Goal: Task Accomplishment & Management: Manage account settings

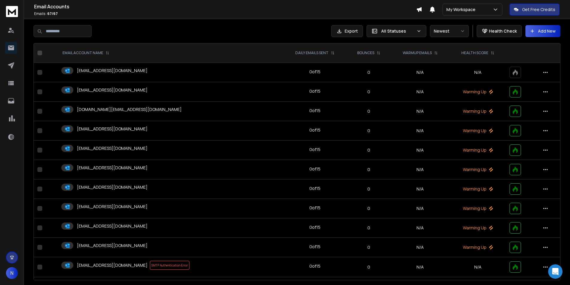
scroll to position [1, 0]
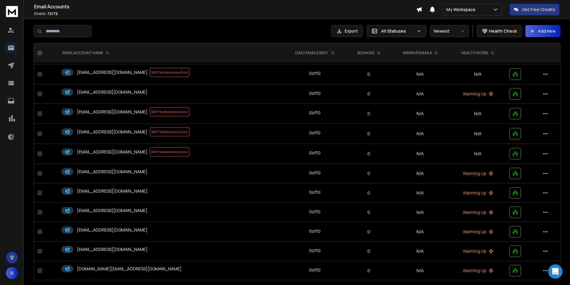
scroll to position [1203, 0]
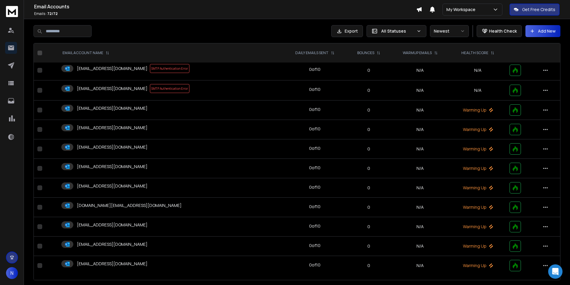
click at [309, 207] on div "0 of 10" at bounding box center [314, 207] width 11 height 6
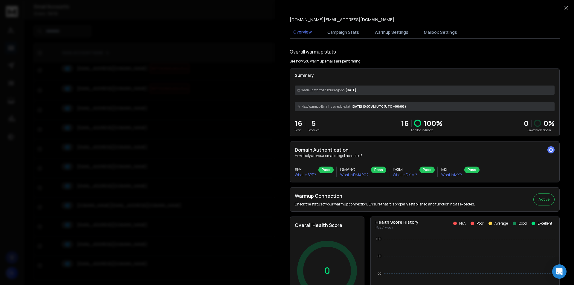
click at [249, 113] on div at bounding box center [287, 142] width 574 height 285
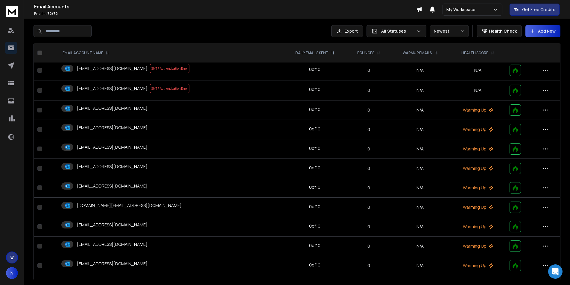
click at [303, 85] on td "0 of 10" at bounding box center [314, 88] width 65 height 16
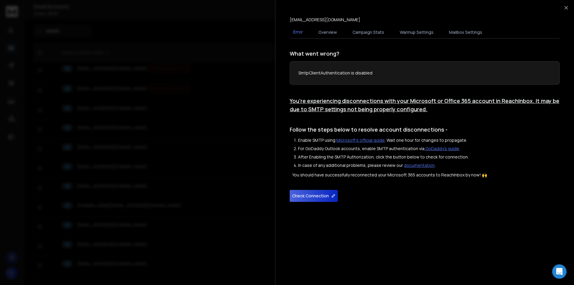
click at [320, 31] on button "Overview" at bounding box center [328, 32] width 26 height 13
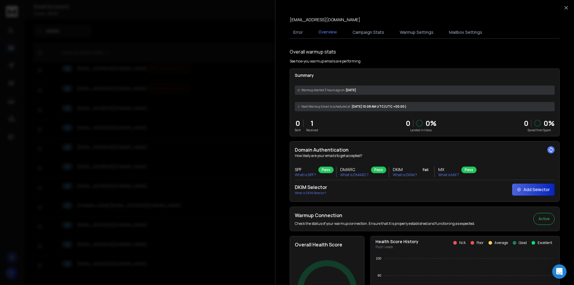
click at [425, 172] on div "Fail" at bounding box center [426, 170] width 12 height 7
click at [425, 170] on div "Fail" at bounding box center [426, 170] width 12 height 7
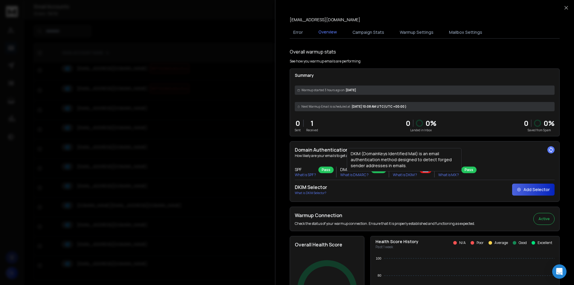
click at [401, 169] on div "DKIM (DomainKeys Identified Mail) is an email authentication method designed to…" at bounding box center [404, 159] width 115 height 23
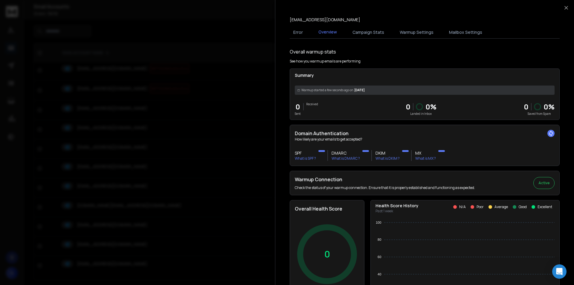
click at [245, 154] on div at bounding box center [287, 142] width 574 height 285
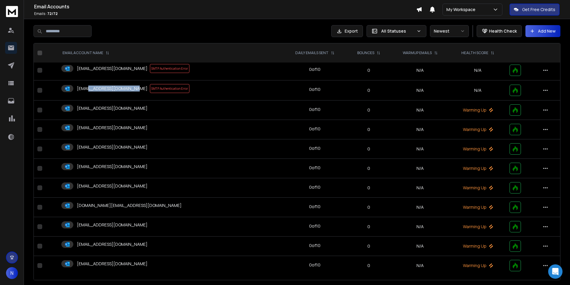
drag, startPoint x: 133, startPoint y: 92, endPoint x: 90, endPoint y: 89, distance: 43.4
click at [90, 89] on div "[EMAIL_ADDRESS][DOMAIN_NAME]" at bounding box center [104, 88] width 86 height 7
copy p "[DOMAIN_NAME]"
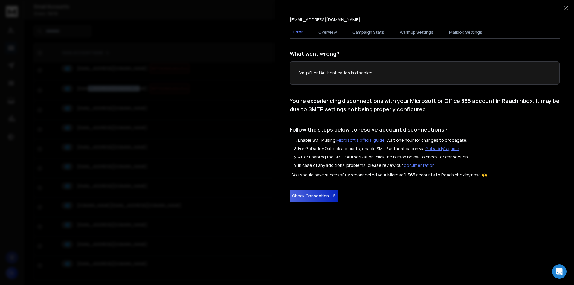
click at [321, 30] on button "Overview" at bounding box center [328, 32] width 26 height 13
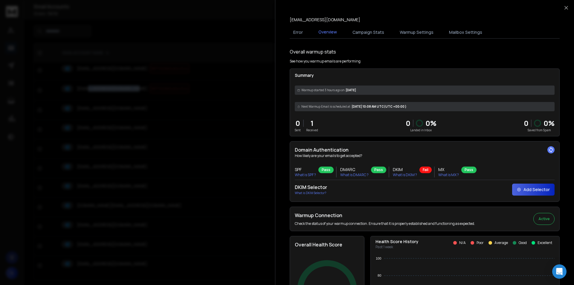
click at [175, 105] on div at bounding box center [287, 142] width 574 height 285
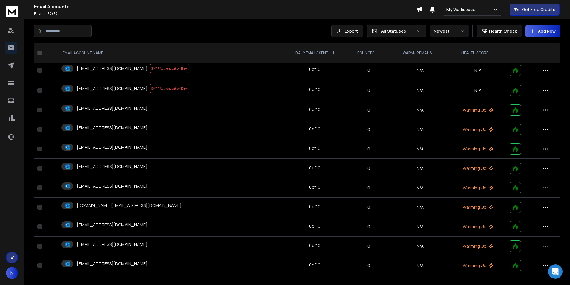
click at [128, 70] on p "[EMAIL_ADDRESS][DOMAIN_NAME]" at bounding box center [112, 68] width 71 height 6
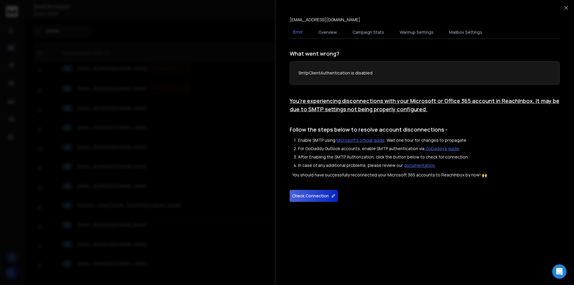
click at [334, 27] on button "Overview" at bounding box center [328, 32] width 26 height 13
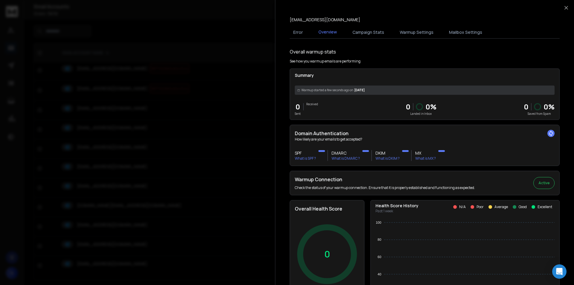
click at [210, 89] on div at bounding box center [287, 142] width 574 height 285
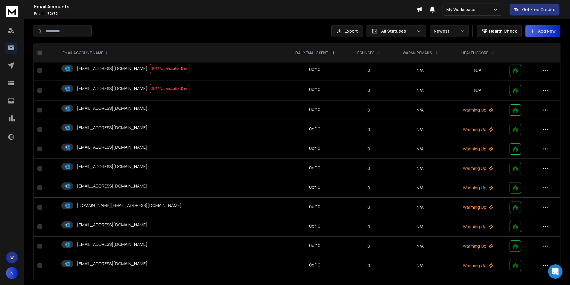
scroll to position [1143, 0]
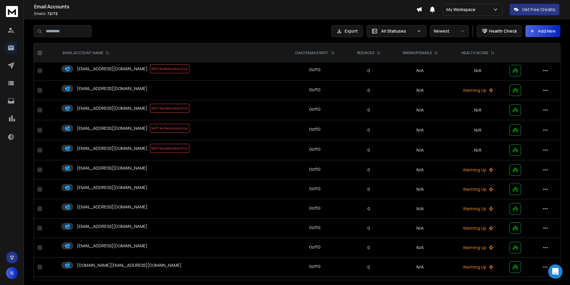
click at [260, 131] on td "[EMAIL_ADDRESS][DOMAIN_NAME] SMTP Authentication Error" at bounding box center [170, 130] width 225 height 20
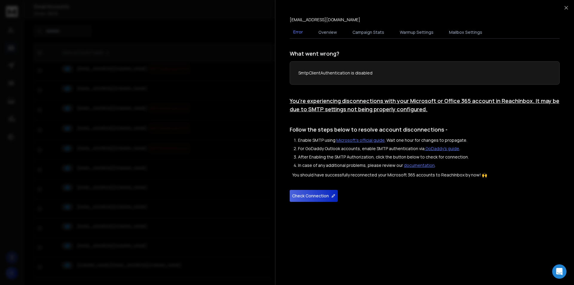
click at [329, 31] on button "Overview" at bounding box center [328, 32] width 26 height 13
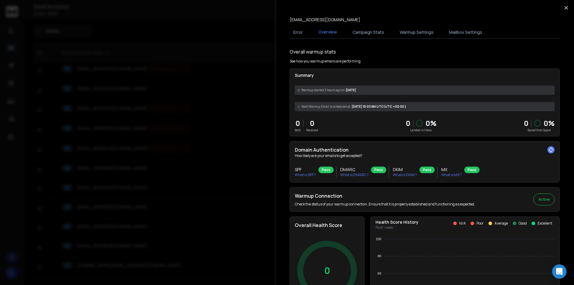
click at [565, 8] on icon "button" at bounding box center [566, 7] width 3 height 3
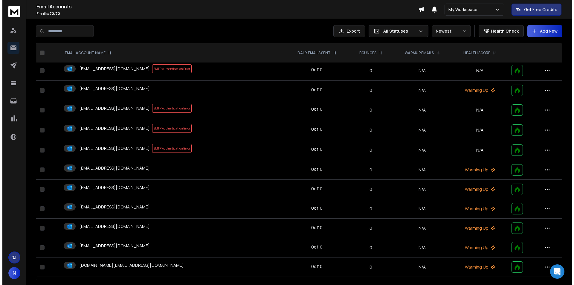
scroll to position [1083, 0]
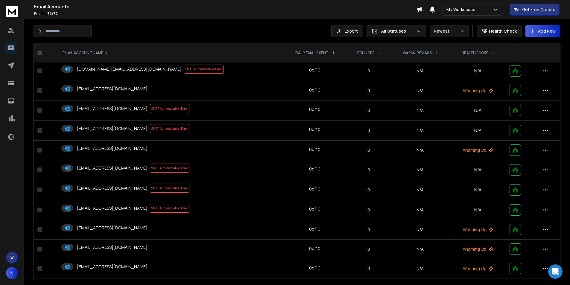
click at [109, 130] on p "[EMAIL_ADDRESS][DOMAIN_NAME]" at bounding box center [112, 129] width 71 height 6
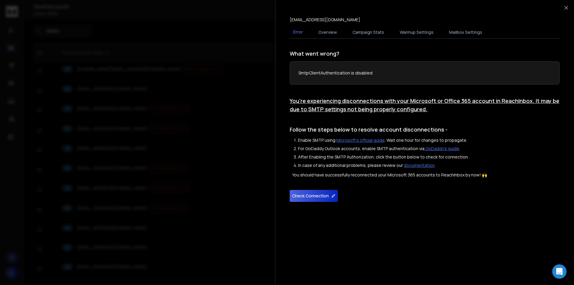
click at [325, 31] on button "Overview" at bounding box center [328, 32] width 26 height 13
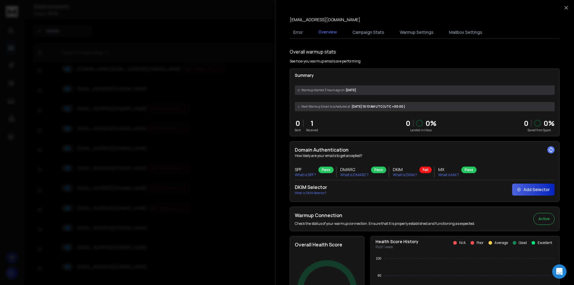
click at [568, 4] on div "Multi Select Table Sheet [EMAIL_ADDRESS][DOMAIN_NAME] Error Overview Campaign S…" at bounding box center [424, 142] width 299 height 285
click at [565, 9] on icon "button" at bounding box center [566, 8] width 6 height 6
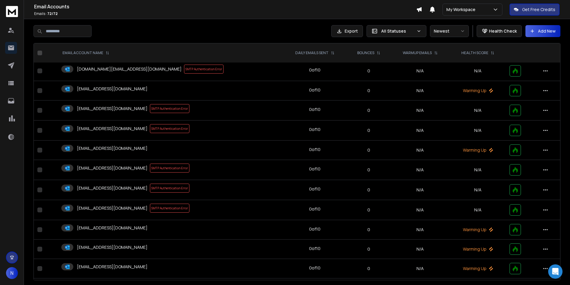
click at [110, 166] on p "[EMAIL_ADDRESS][DOMAIN_NAME]" at bounding box center [112, 168] width 71 height 6
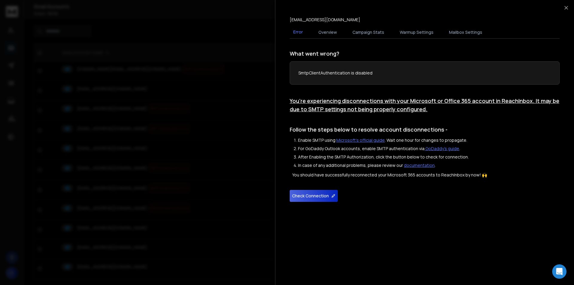
click at [334, 29] on button "Overview" at bounding box center [328, 32] width 26 height 13
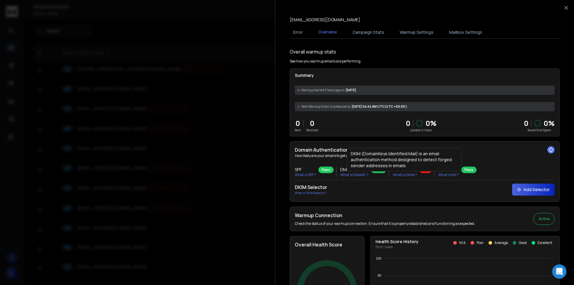
click at [412, 176] on p "What is DKIM ?" at bounding box center [405, 175] width 24 height 5
click at [563, 8] on icon "button" at bounding box center [566, 8] width 6 height 6
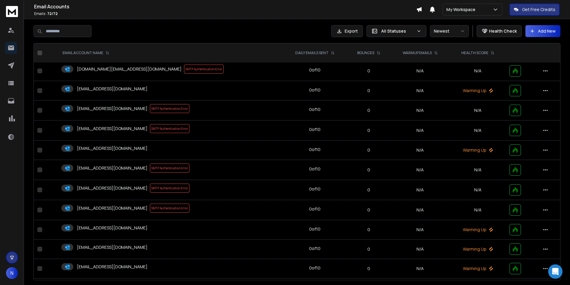
click at [115, 188] on p "[EMAIL_ADDRESS][DOMAIN_NAME]" at bounding box center [112, 188] width 71 height 6
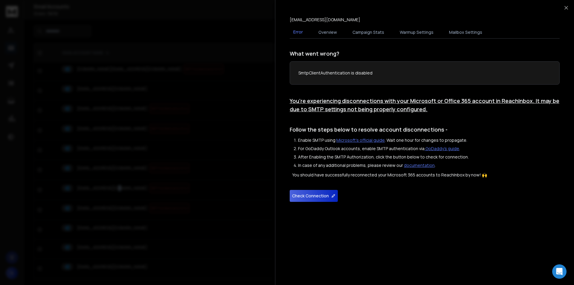
click at [330, 30] on button "Overview" at bounding box center [328, 32] width 26 height 13
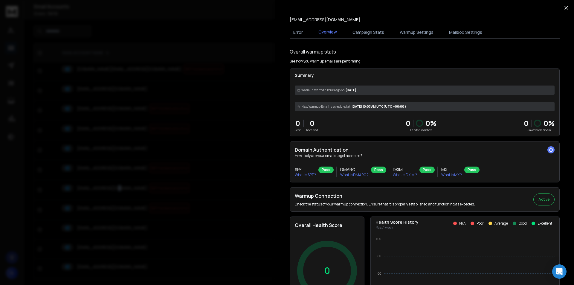
click at [565, 7] on icon "button" at bounding box center [566, 7] width 3 height 3
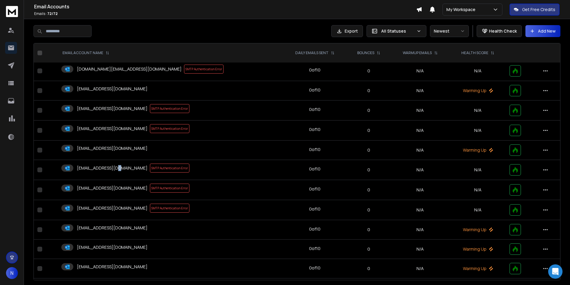
click at [117, 167] on p "[EMAIL_ADDRESS][DOMAIN_NAME]" at bounding box center [112, 168] width 71 height 6
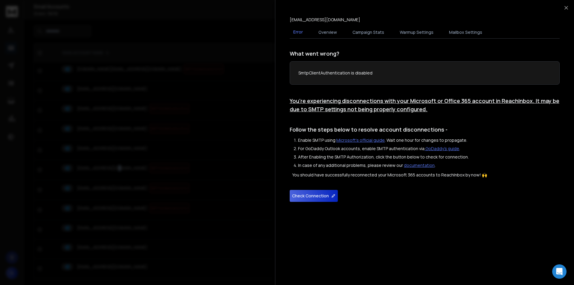
click at [332, 29] on button "Overview" at bounding box center [328, 32] width 26 height 13
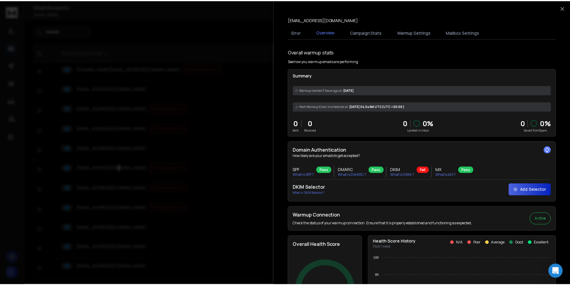
scroll to position [30, 0]
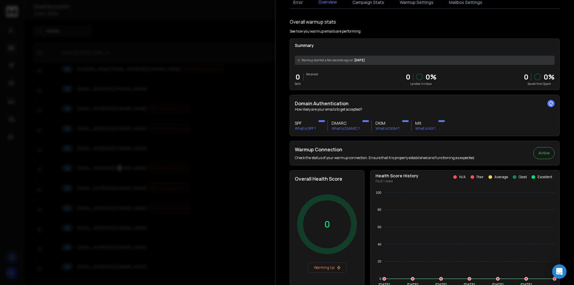
click at [166, 165] on div at bounding box center [287, 142] width 574 height 285
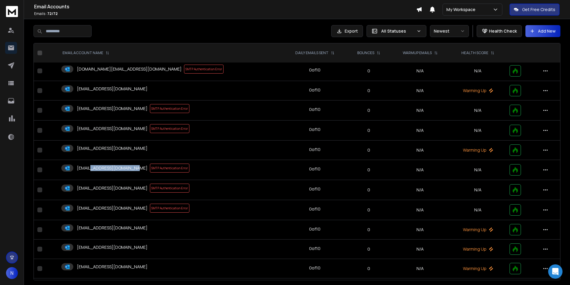
copy p "[DOMAIN_NAME]"
drag, startPoint x: 132, startPoint y: 170, endPoint x: 92, endPoint y: 172, distance: 40.4
click at [92, 172] on div "[EMAIL_ADDRESS][DOMAIN_NAME] SMTP Authentication Error" at bounding box center [169, 168] width 217 height 9
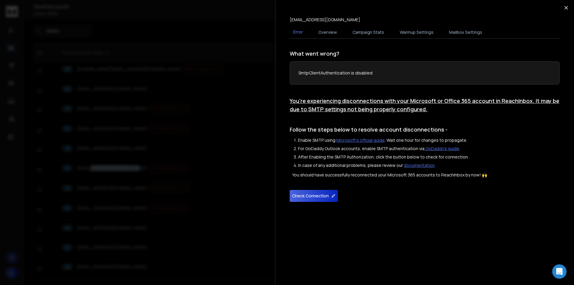
click at [564, 5] on icon "button" at bounding box center [566, 8] width 6 height 6
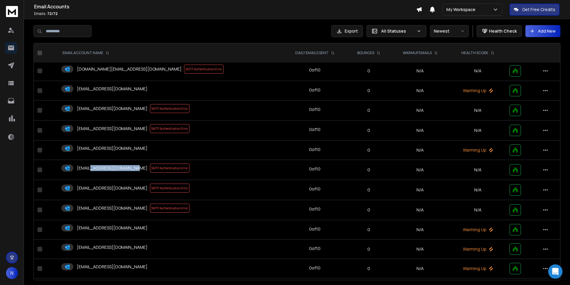
click at [117, 209] on p "[EMAIL_ADDRESS][DOMAIN_NAME]" at bounding box center [112, 208] width 71 height 6
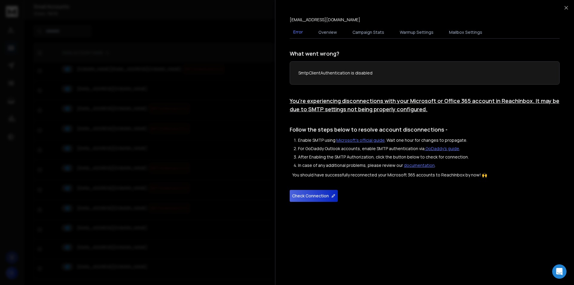
click at [325, 31] on button "Overview" at bounding box center [328, 32] width 26 height 13
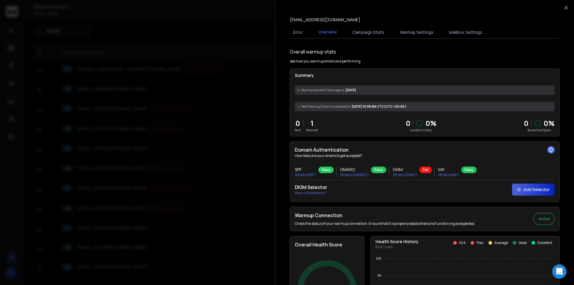
click at [563, 7] on icon "button" at bounding box center [566, 8] width 6 height 6
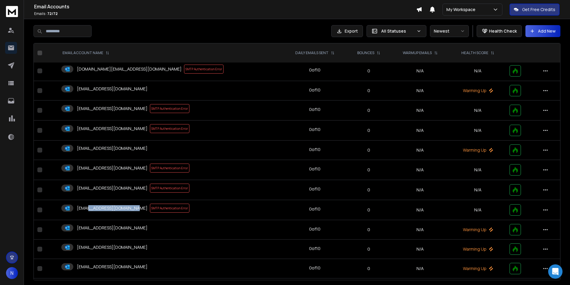
copy p "[DOMAIN_NAME]"
drag, startPoint x: 119, startPoint y: 210, endPoint x: 90, endPoint y: 210, distance: 29.0
click at [90, 210] on div "[EMAIL_ADDRESS][DOMAIN_NAME] SMTP Authentication Error" at bounding box center [169, 208] width 217 height 9
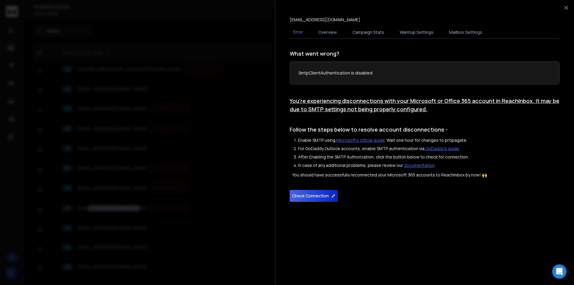
click at [190, 65] on div at bounding box center [287, 142] width 574 height 285
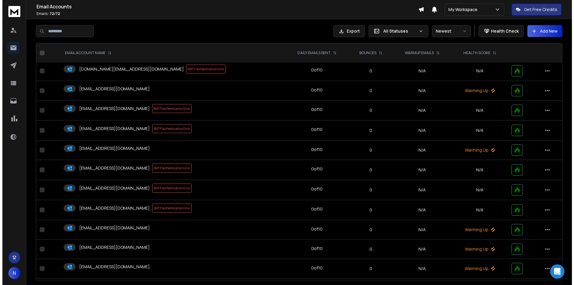
scroll to position [993, 0]
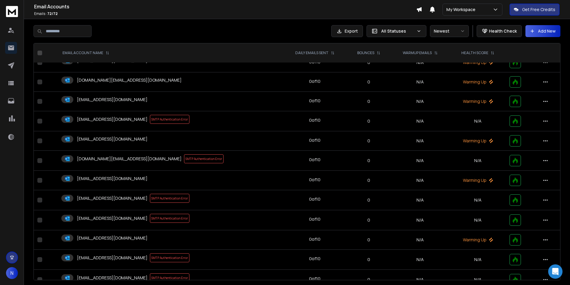
click at [108, 120] on p "[EMAIL_ADDRESS][DOMAIN_NAME]" at bounding box center [112, 119] width 71 height 6
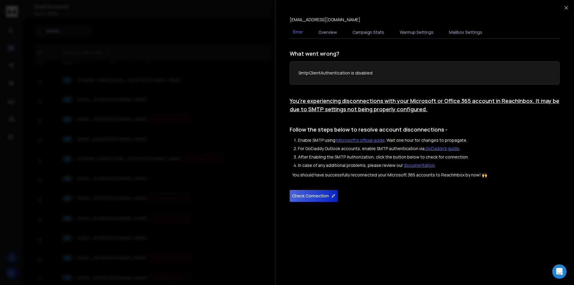
click at [331, 31] on button "Overview" at bounding box center [328, 32] width 26 height 13
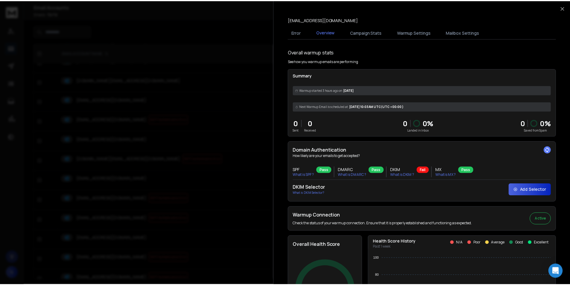
scroll to position [30, 0]
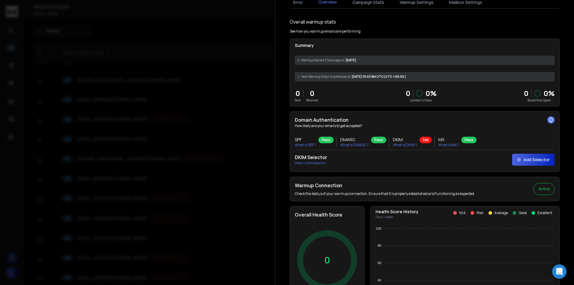
click at [230, 59] on div at bounding box center [287, 142] width 574 height 285
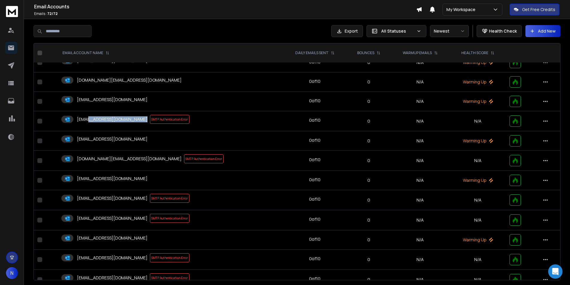
copy p "[DOMAIN_NAME]"
drag, startPoint x: 126, startPoint y: 124, endPoint x: 89, endPoint y: 124, distance: 37.4
click at [89, 124] on div "[EMAIL_ADDRESS][DOMAIN_NAME] SMTP Authentication Error" at bounding box center [169, 119] width 217 height 9
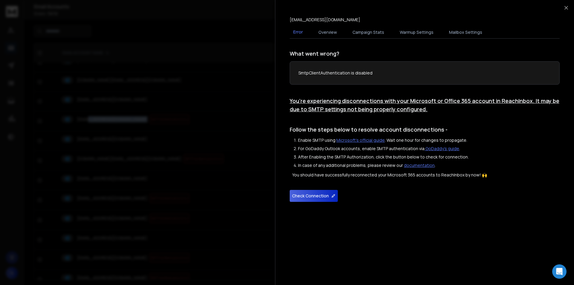
click at [172, 83] on div at bounding box center [287, 142] width 574 height 285
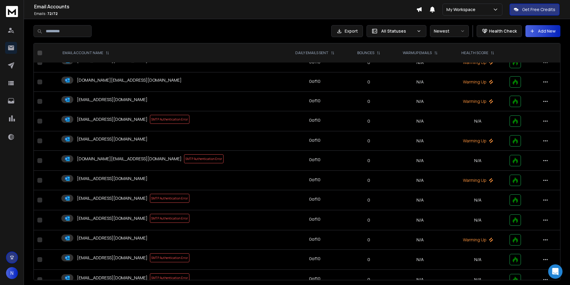
scroll to position [874, 0]
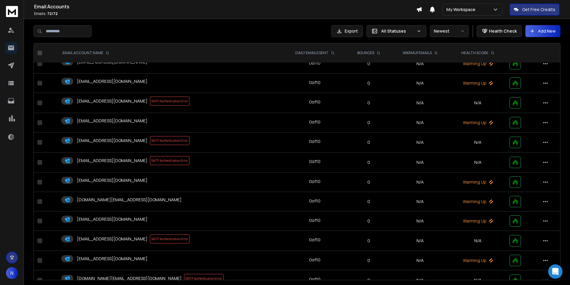
click at [112, 101] on p "[EMAIL_ADDRESS][DOMAIN_NAME]" at bounding box center [112, 101] width 71 height 6
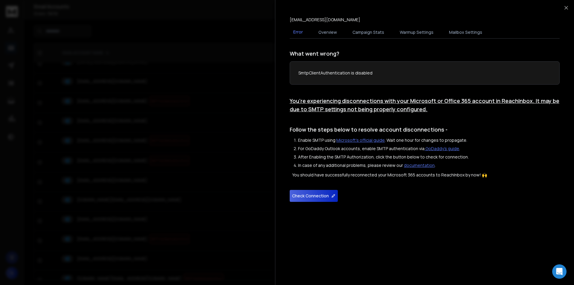
click at [327, 32] on button "Overview" at bounding box center [328, 32] width 26 height 13
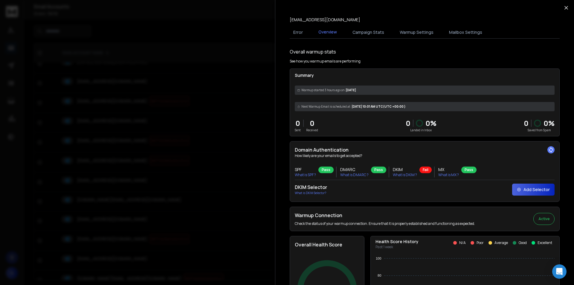
click at [564, 6] on icon "button" at bounding box center [566, 8] width 6 height 6
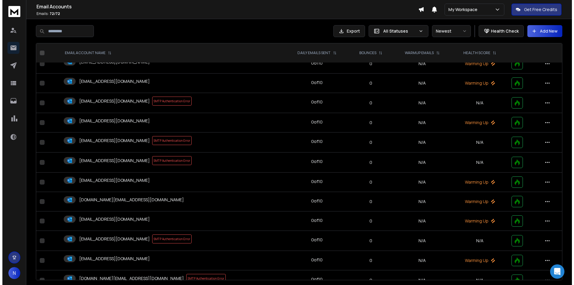
scroll to position [814, 0]
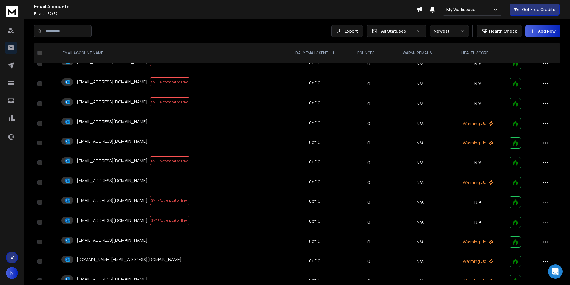
click at [110, 140] on p "[EMAIL_ADDRESS][DOMAIN_NAME]" at bounding box center [112, 141] width 71 height 6
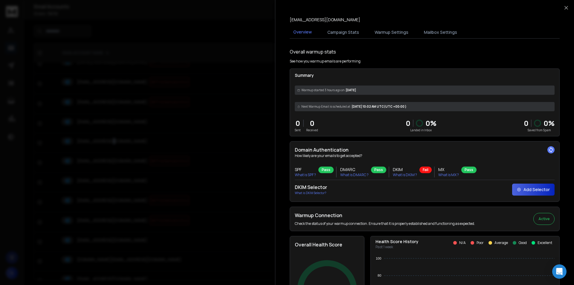
click at [348, 29] on button "Campaign Stats" at bounding box center [343, 32] width 39 height 13
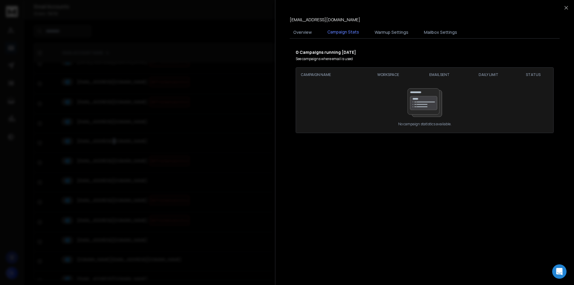
click at [302, 29] on button "Overview" at bounding box center [303, 32] width 26 height 13
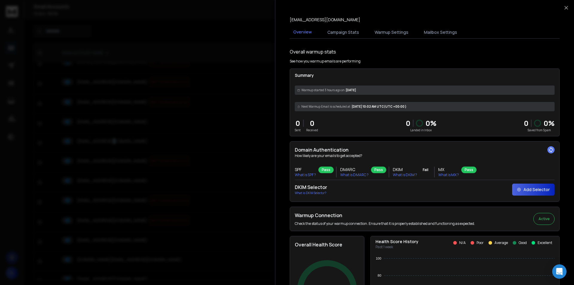
click at [424, 173] on div "Fail" at bounding box center [426, 170] width 12 height 7
click at [424, 171] on div "Fail" at bounding box center [426, 170] width 12 height 7
click at [549, 150] on icon at bounding box center [551, 150] width 6 height 6
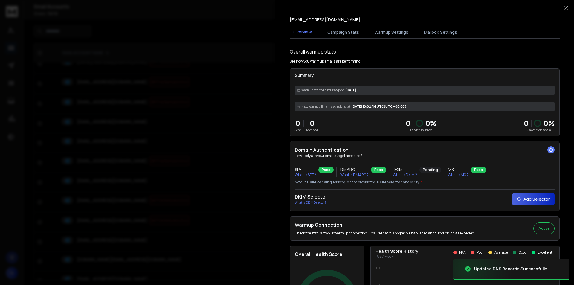
click at [429, 171] on div "Pending" at bounding box center [431, 170] width 22 height 7
click at [428, 171] on div "Pending" at bounding box center [431, 170] width 22 height 7
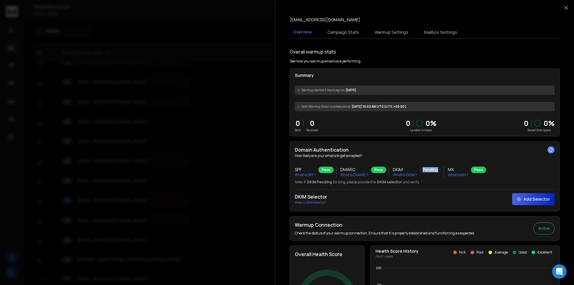
scroll to position [30, 0]
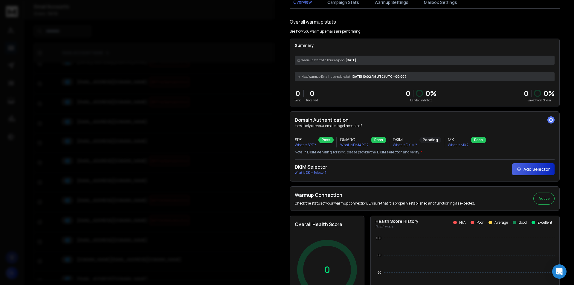
click at [450, 170] on div "DKIM Selector What is DKIM Selector? Add Selector" at bounding box center [425, 167] width 260 height 17
click at [548, 120] on div at bounding box center [551, 119] width 7 height 7
click at [551, 122] on icon at bounding box center [551, 120] width 6 height 6
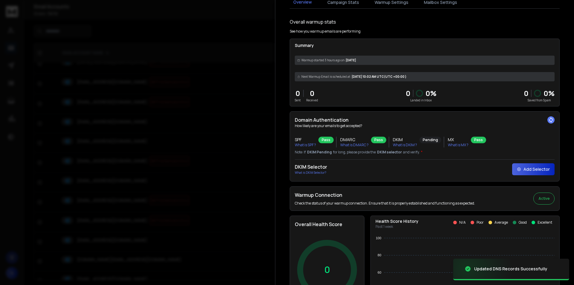
click at [235, 204] on div at bounding box center [287, 142] width 574 height 285
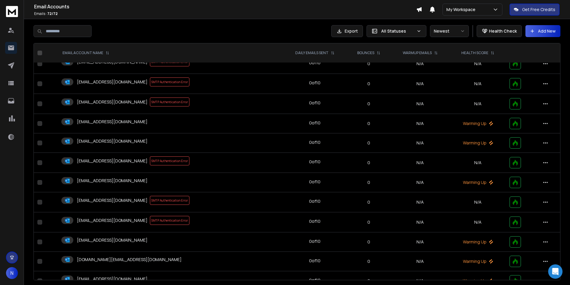
click at [116, 119] on p "[EMAIL_ADDRESS][DOMAIN_NAME]" at bounding box center [112, 122] width 71 height 6
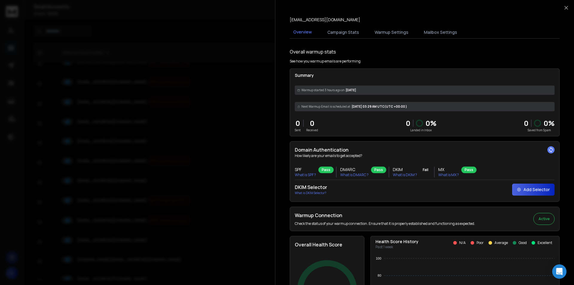
click at [424, 170] on div "Fail" at bounding box center [426, 170] width 12 height 7
click at [551, 149] on icon at bounding box center [551, 149] width 4 height 5
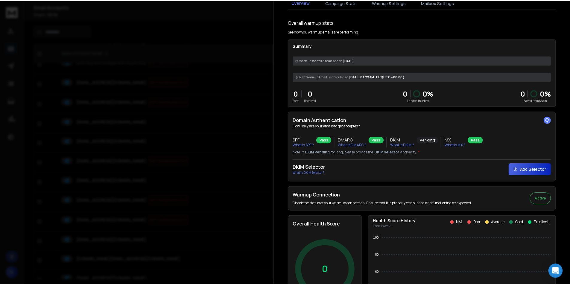
scroll to position [0, 0]
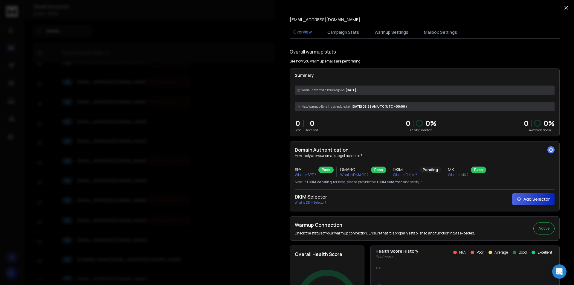
click at [563, 5] on icon "button" at bounding box center [566, 8] width 6 height 6
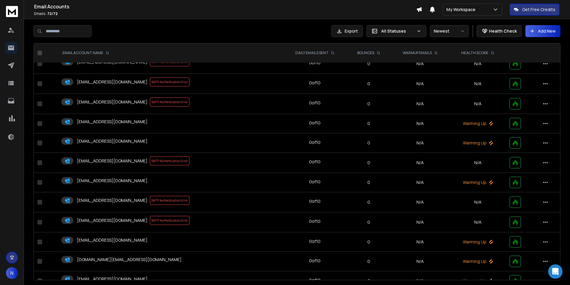
scroll to position [754, 0]
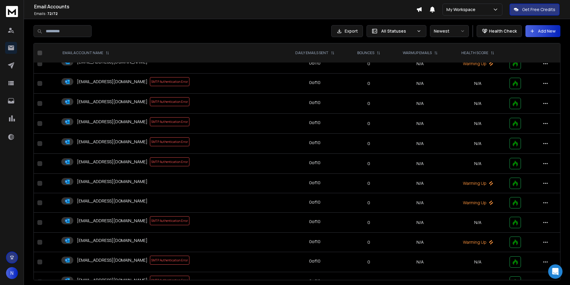
click at [95, 122] on p "[EMAIL_ADDRESS][DOMAIN_NAME]" at bounding box center [112, 122] width 71 height 6
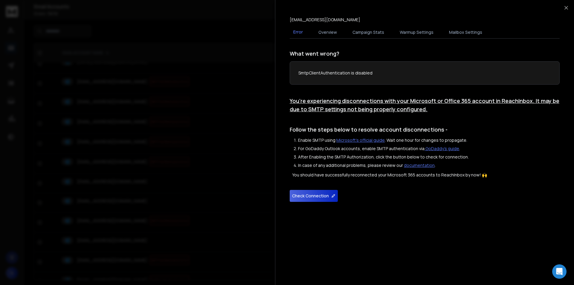
click at [326, 31] on button "Overview" at bounding box center [328, 32] width 26 height 13
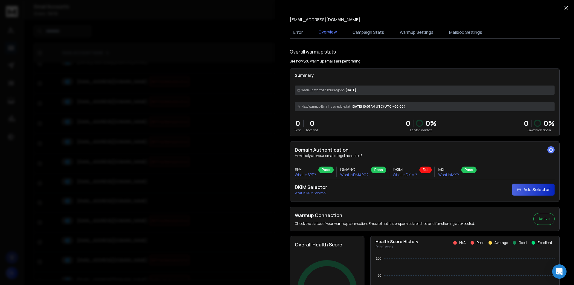
click at [563, 6] on icon "button" at bounding box center [566, 8] width 6 height 6
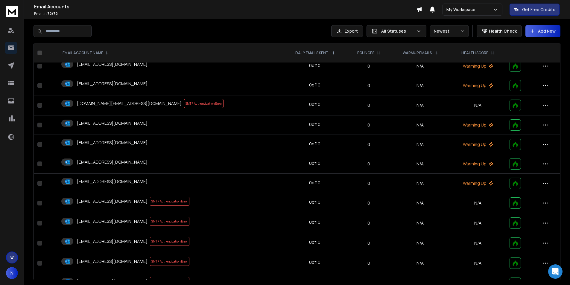
scroll to position [604, 0]
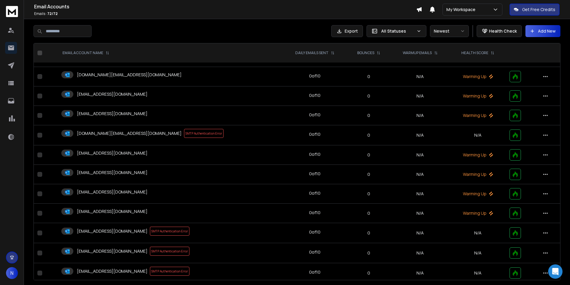
click at [109, 130] on div "[DOMAIN_NAME][EMAIL_ADDRESS][DOMAIN_NAME]" at bounding box center [121, 133] width 120 height 7
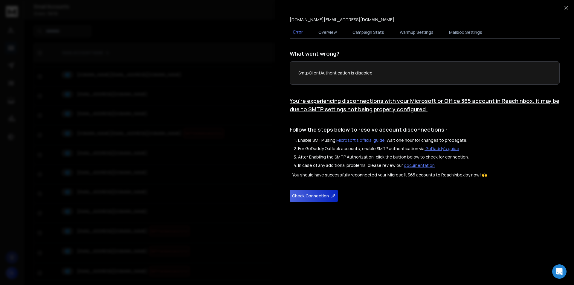
click at [321, 30] on button "Overview" at bounding box center [328, 32] width 26 height 13
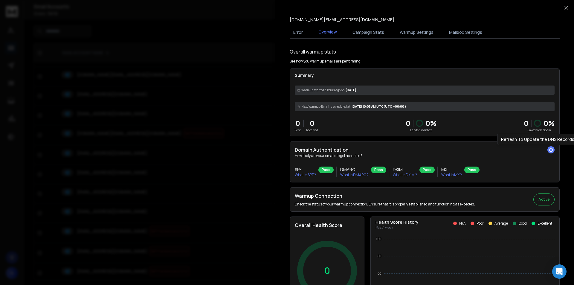
click at [550, 150] on icon at bounding box center [551, 150] width 6 height 6
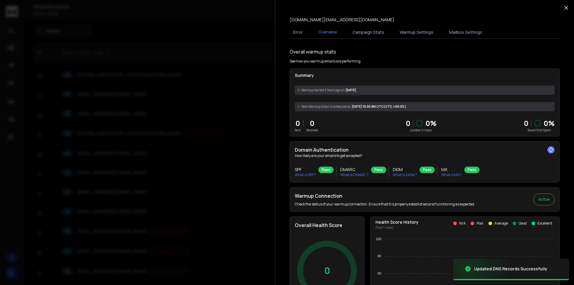
click at [565, 6] on icon "button" at bounding box center [566, 8] width 6 height 6
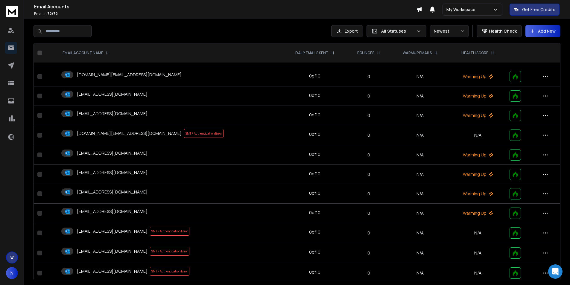
drag, startPoint x: 155, startPoint y: 175, endPoint x: 108, endPoint y: 174, distance: 47.6
click at [108, 174] on div "[EMAIL_ADDRESS][DOMAIN_NAME]" at bounding box center [169, 172] width 217 height 7
copy p "[DOMAIN_NAME]"
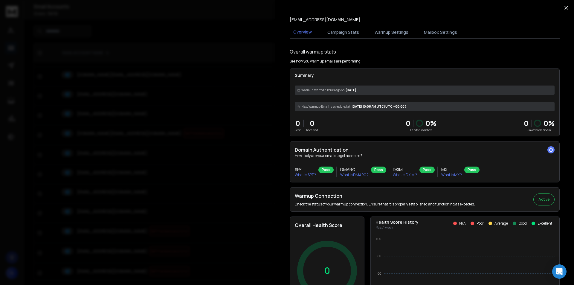
drag, startPoint x: 560, startPoint y: 10, endPoint x: 562, endPoint y: 6, distance: 4.3
click at [562, 6] on div "Multi Select Table Sheet [EMAIL_ADDRESS][DOMAIN_NAME] Overview Campaign Stats W…" at bounding box center [424, 142] width 299 height 285
click at [564, 5] on icon "button" at bounding box center [566, 8] width 6 height 6
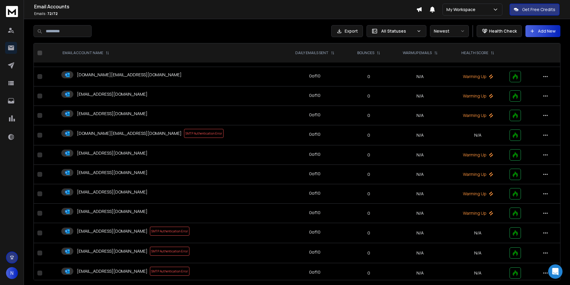
click at [125, 74] on p "[DOMAIN_NAME][EMAIL_ADDRESS][DOMAIN_NAME]" at bounding box center [129, 75] width 105 height 6
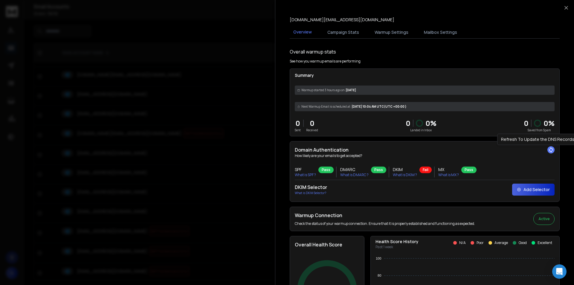
click at [551, 148] on div at bounding box center [551, 149] width 7 height 7
click at [549, 149] on icon at bounding box center [551, 149] width 4 height 5
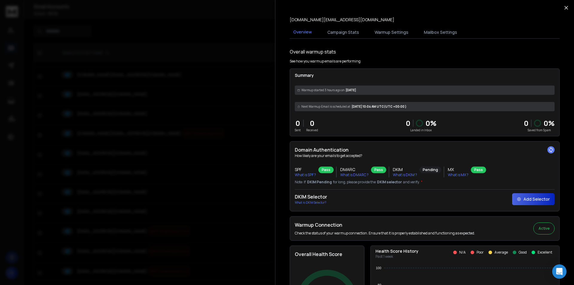
click at [564, 7] on icon "button" at bounding box center [566, 8] width 6 height 6
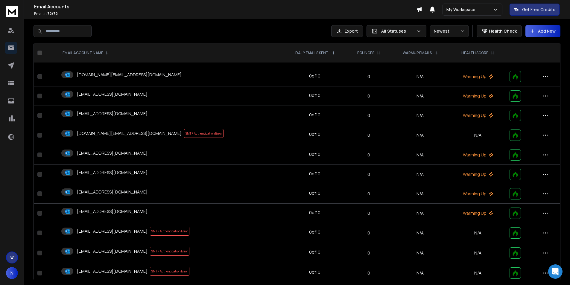
scroll to position [575, 0]
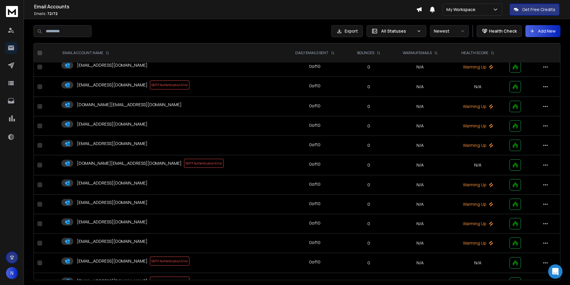
click at [123, 163] on p "[DOMAIN_NAME][EMAIL_ADDRESS][DOMAIN_NAME]" at bounding box center [129, 163] width 105 height 6
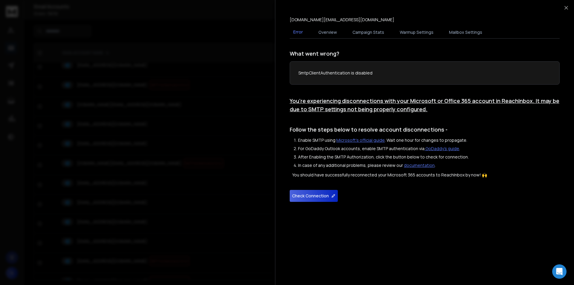
click at [331, 31] on button "Overview" at bounding box center [328, 32] width 26 height 13
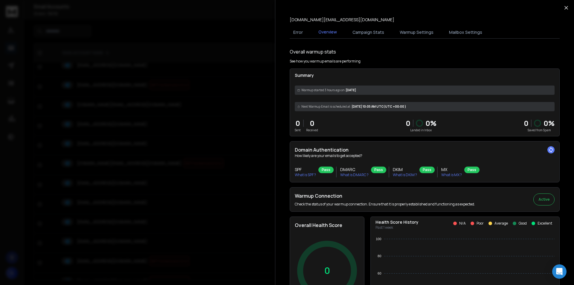
click at [566, 9] on icon "button" at bounding box center [566, 8] width 6 height 6
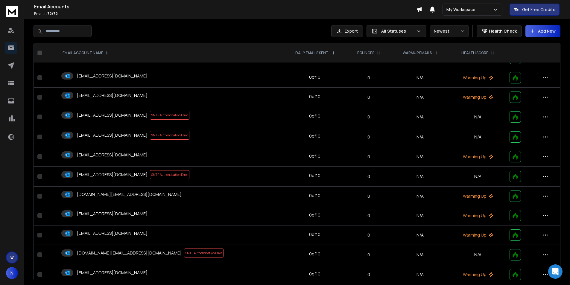
scroll to position [395, 0]
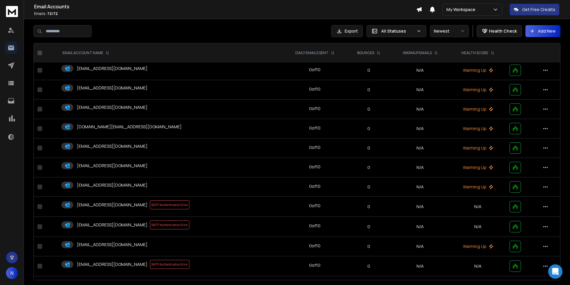
click at [129, 147] on p "[EMAIL_ADDRESS][DOMAIN_NAME]" at bounding box center [112, 146] width 71 height 6
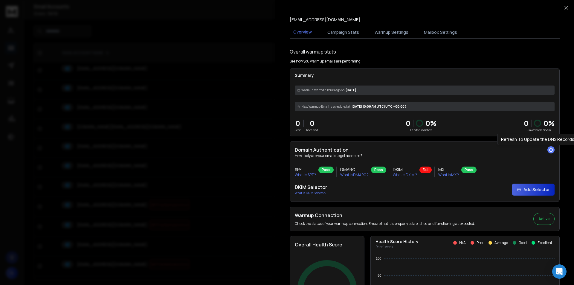
click at [548, 153] on div at bounding box center [551, 149] width 7 height 7
click at [550, 152] on icon at bounding box center [551, 149] width 4 height 5
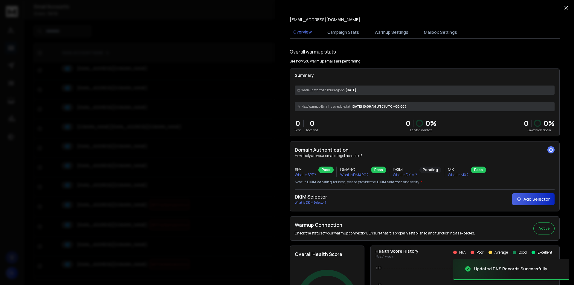
click at [565, 8] on icon "button" at bounding box center [566, 8] width 6 height 6
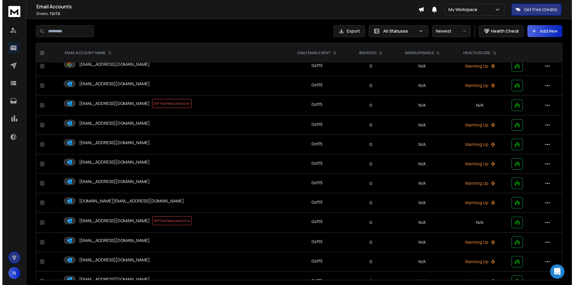
scroll to position [0, 0]
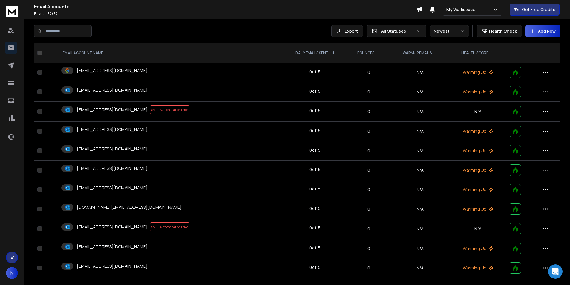
click at [111, 73] on p "[EMAIL_ADDRESS][DOMAIN_NAME]" at bounding box center [112, 71] width 71 height 6
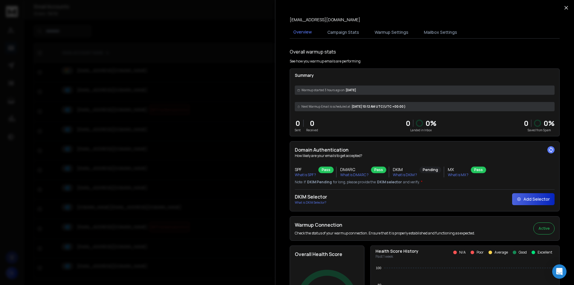
click at [563, 7] on icon "button" at bounding box center [566, 8] width 6 height 6
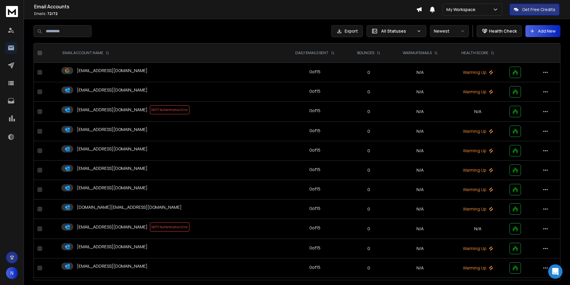
click at [102, 89] on p "[EMAIL_ADDRESS][DOMAIN_NAME]" at bounding box center [112, 90] width 71 height 6
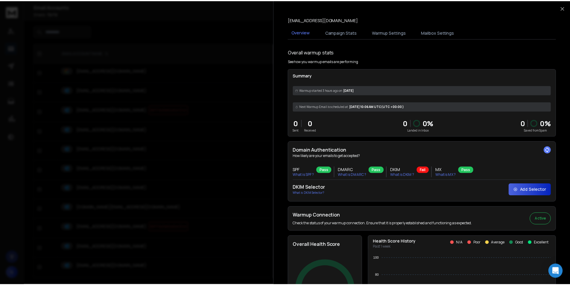
scroll to position [60, 0]
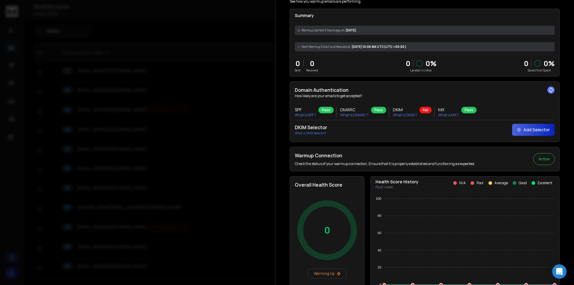
click at [549, 86] on div "Domain Authentication How likely are your emails to get accepted? SPF What is S…" at bounding box center [425, 111] width 270 height 61
click at [549, 91] on icon at bounding box center [551, 89] width 4 height 5
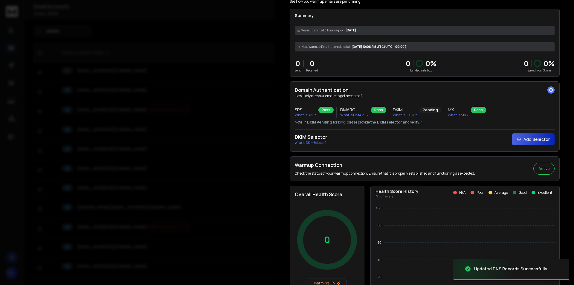
click at [216, 108] on div at bounding box center [287, 142] width 574 height 285
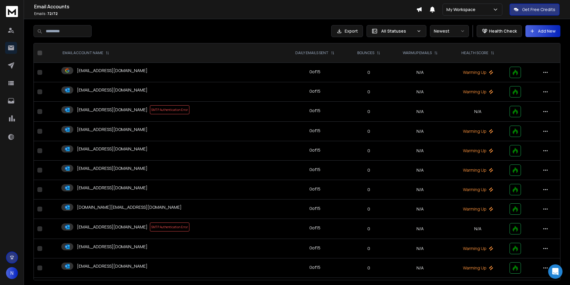
scroll to position [90, 0]
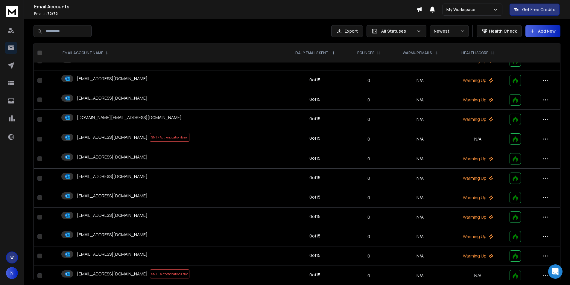
click at [124, 154] on p "[EMAIL_ADDRESS][DOMAIN_NAME]" at bounding box center [112, 157] width 71 height 6
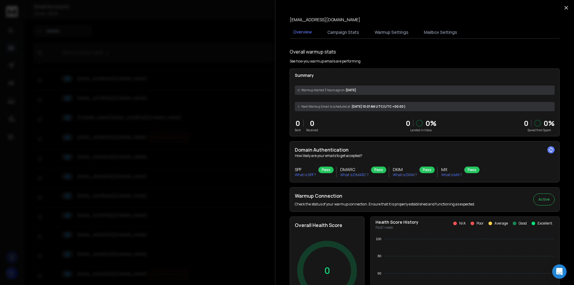
click at [567, 7] on icon "button" at bounding box center [566, 8] width 6 height 6
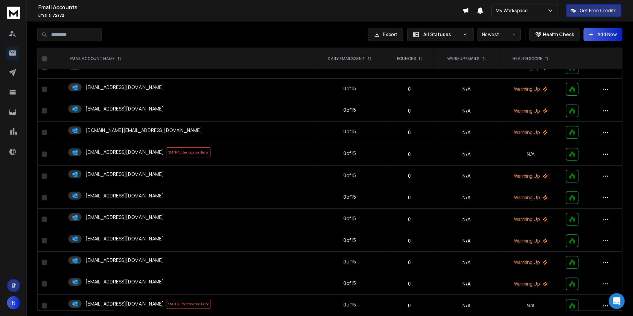
scroll to position [179, 0]
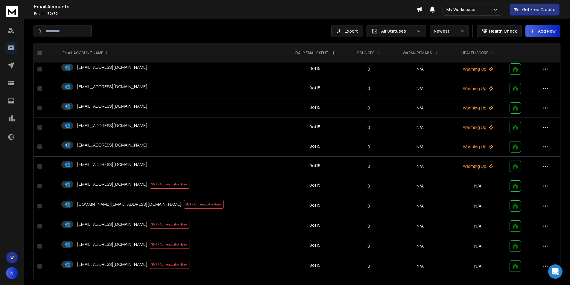
click at [116, 168] on td "[EMAIL_ADDRESS][DOMAIN_NAME]" at bounding box center [170, 166] width 225 height 19
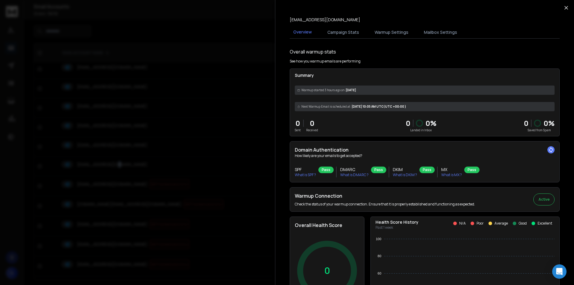
click at [565, 9] on icon "button" at bounding box center [566, 8] width 6 height 6
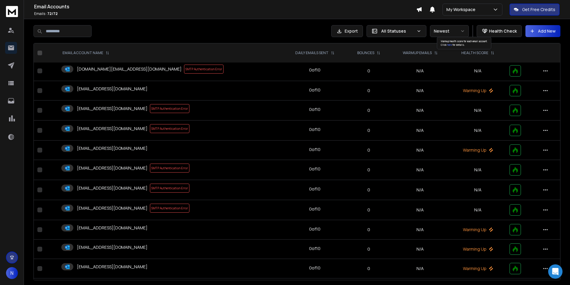
scroll to position [654, 0]
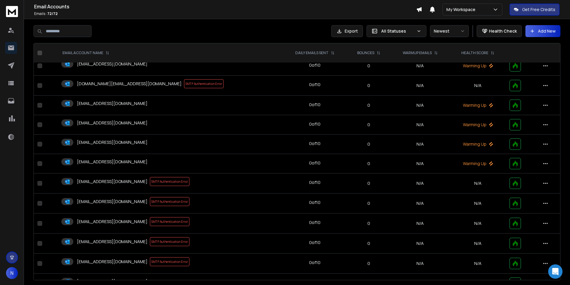
click at [112, 163] on p "[EMAIL_ADDRESS][DOMAIN_NAME]" at bounding box center [112, 162] width 71 height 6
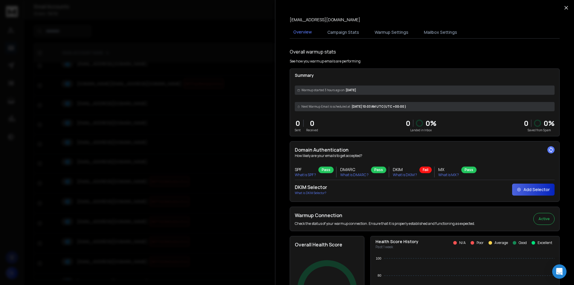
click at [565, 7] on icon "button" at bounding box center [566, 7] width 3 height 3
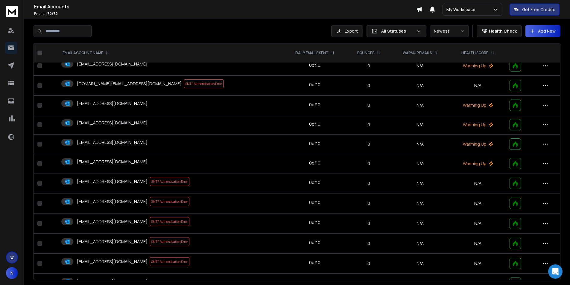
click at [121, 242] on p "[EMAIL_ADDRESS][DOMAIN_NAME]" at bounding box center [112, 242] width 71 height 6
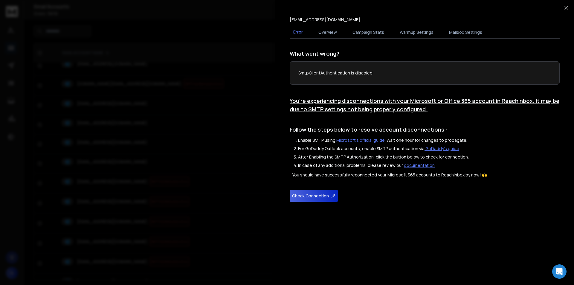
click at [332, 28] on button "Overview" at bounding box center [328, 32] width 26 height 13
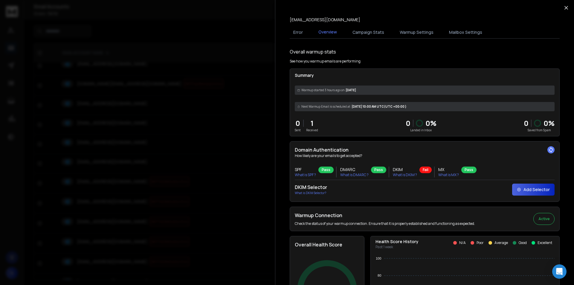
click at [564, 8] on icon "button" at bounding box center [566, 8] width 6 height 6
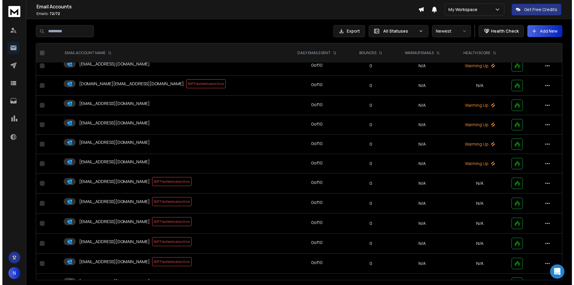
scroll to position [534, 0]
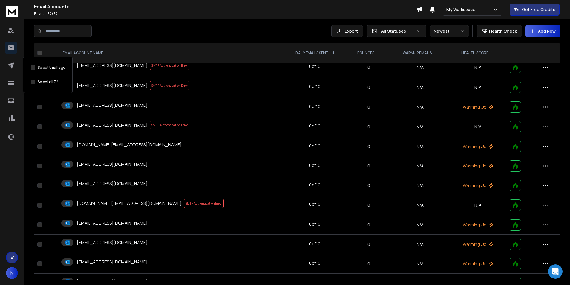
click at [38, 53] on button "Select this Page" at bounding box center [39, 53] width 5 height 5
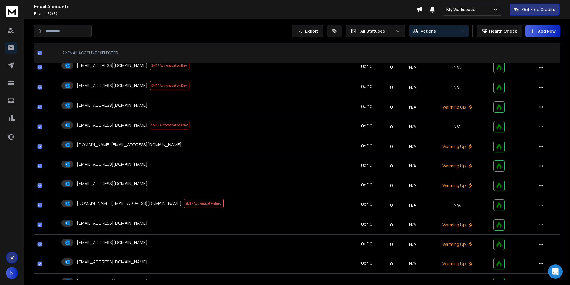
click at [422, 31] on div "Actions" at bounding box center [435, 31] width 45 height 6
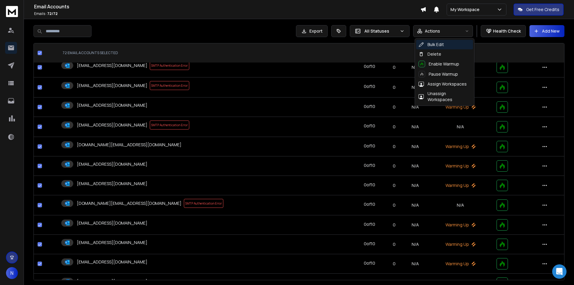
click at [426, 45] on div "Bulk Edit" at bounding box center [431, 45] width 25 height 6
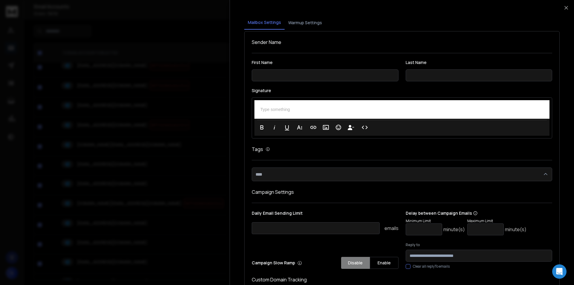
scroll to position [68, 0]
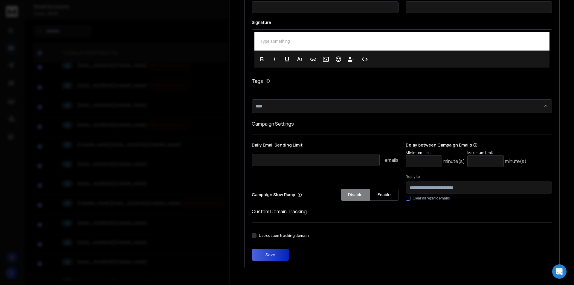
click at [297, 158] on input "number" at bounding box center [316, 160] width 128 height 12
type input "**"
click at [401, 163] on div "Daily Email Sending Limit ** emails Delay between Campaign Emails Minimum Limit…" at bounding box center [402, 171] width 301 height 59
click at [409, 159] on input "number" at bounding box center [424, 161] width 36 height 12
type input "*"
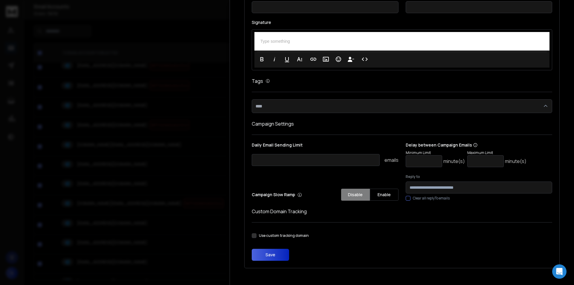
type input "**"
click at [313, 179] on div "Campaign Slow Ramp Disable Enable" at bounding box center [325, 187] width 147 height 26
click at [278, 257] on button "Save" at bounding box center [270, 255] width 37 height 12
click at [415, 160] on input "*" at bounding box center [424, 161] width 36 height 12
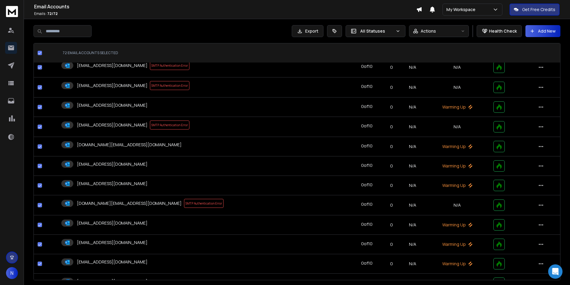
click at [397, 31] on icon at bounding box center [397, 31] width 5 height 5
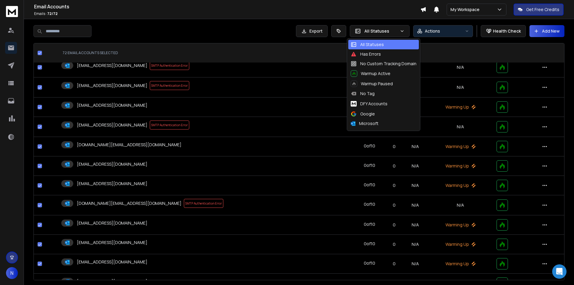
drag, startPoint x: 438, startPoint y: 30, endPoint x: 437, endPoint y: 35, distance: 5.2
click at [438, 29] on div "Actions" at bounding box center [439, 31] width 45 height 6
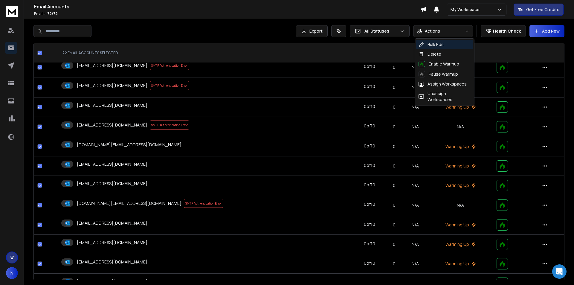
click at [437, 44] on div "Bulk Edit" at bounding box center [431, 45] width 25 height 6
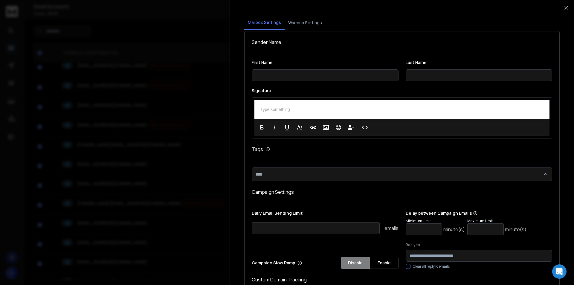
click at [299, 19] on button "Warmup Settings" at bounding box center [305, 22] width 41 height 13
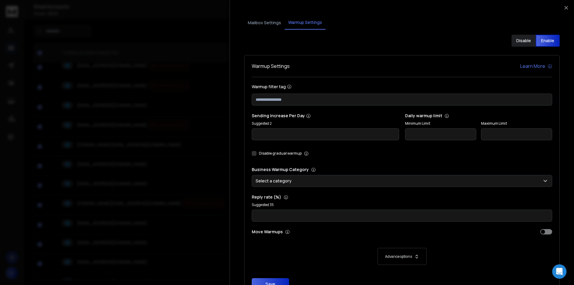
click at [288, 138] on input "number" at bounding box center [325, 134] width 147 height 12
type input "***"
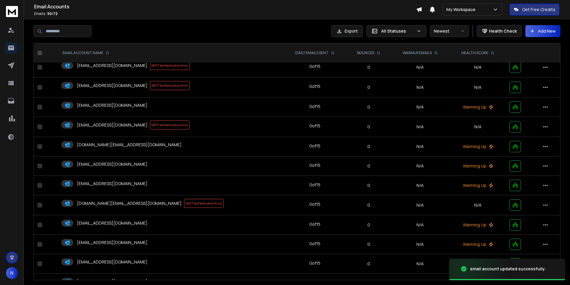
click at [390, 26] on div "All Statuses" at bounding box center [396, 31] width 60 height 12
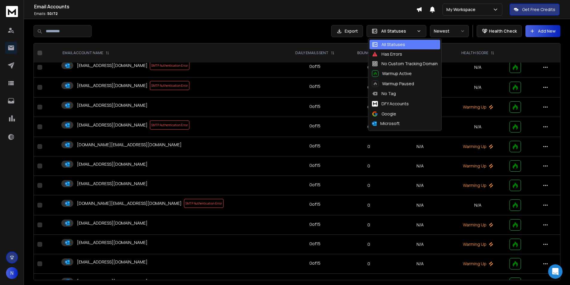
click at [39, 50] on th at bounding box center [46, 52] width 24 height 19
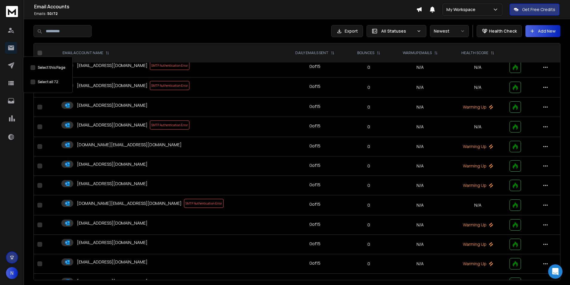
click at [40, 52] on button "Select this Page" at bounding box center [39, 53] width 5 height 5
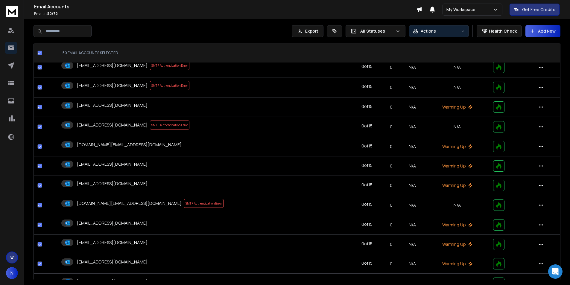
click at [436, 30] on div "Actions" at bounding box center [435, 31] width 45 height 6
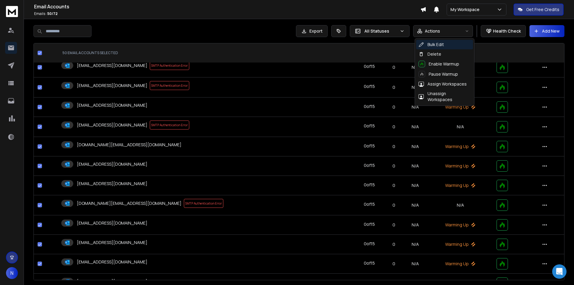
click at [447, 45] on div "Bulk Edit" at bounding box center [444, 45] width 57 height 10
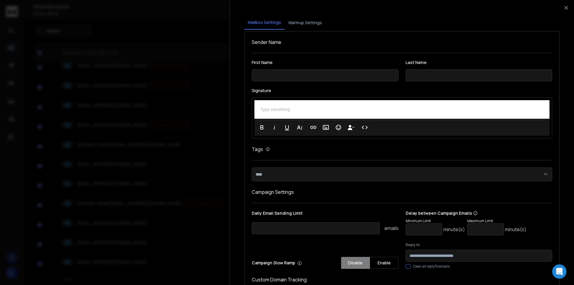
click at [296, 226] on input "number" at bounding box center [316, 228] width 128 height 12
type input "**"
type input "*"
type input "**"
click at [319, 248] on div "Campaign Slow Ramp Disable Enable" at bounding box center [325, 256] width 147 height 26
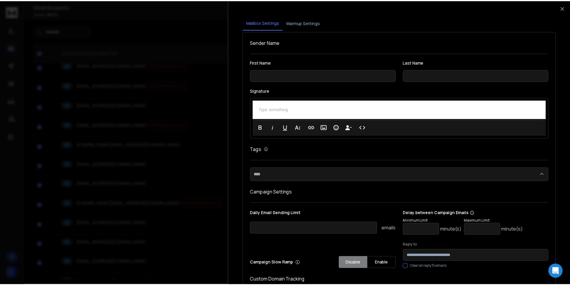
scroll to position [68, 0]
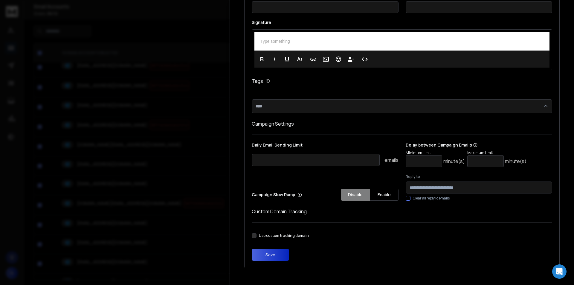
click at [274, 256] on button "Save" at bounding box center [270, 255] width 37 height 12
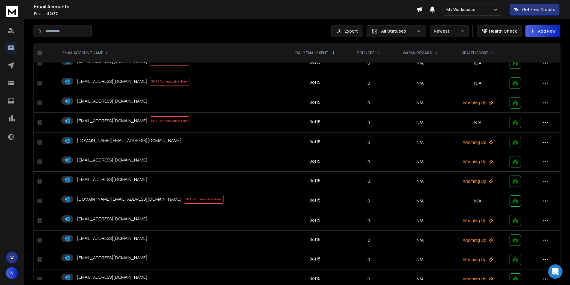
scroll to position [734, 0]
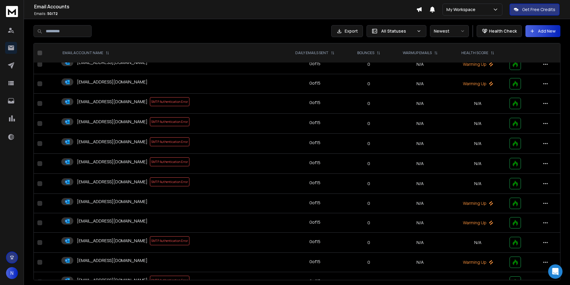
click at [113, 82] on p "[EMAIL_ADDRESS][DOMAIN_NAME]" at bounding box center [112, 82] width 71 height 6
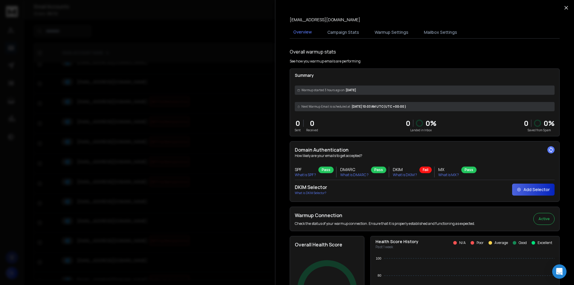
click at [566, 6] on icon "button" at bounding box center [566, 7] width 3 height 3
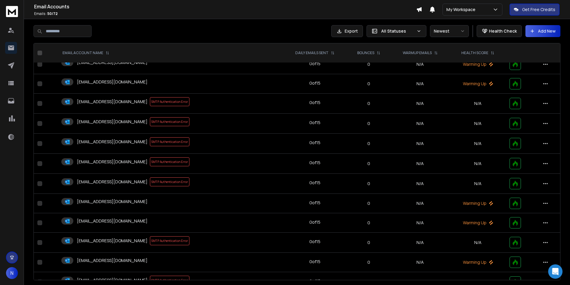
scroll to position [85, 0]
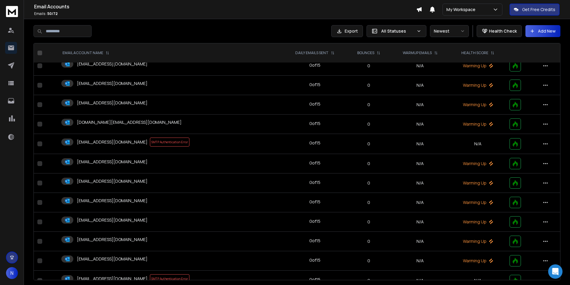
click at [117, 164] on div "[EMAIL_ADDRESS][DOMAIN_NAME]" at bounding box center [104, 161] width 86 height 7
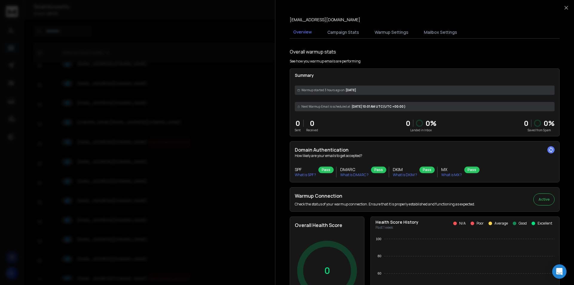
click at [350, 30] on button "Campaign Stats" at bounding box center [343, 32] width 39 height 13
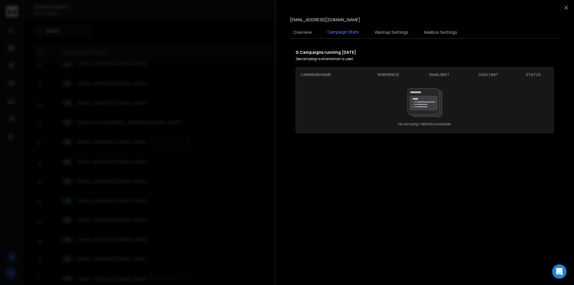
click at [303, 32] on button "Overview" at bounding box center [303, 32] width 26 height 13
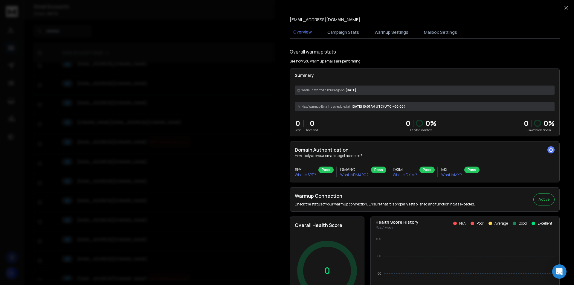
click at [565, 8] on icon "button" at bounding box center [566, 7] width 3 height 3
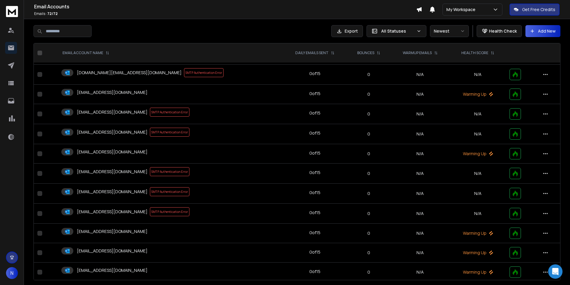
scroll to position [1203, 0]
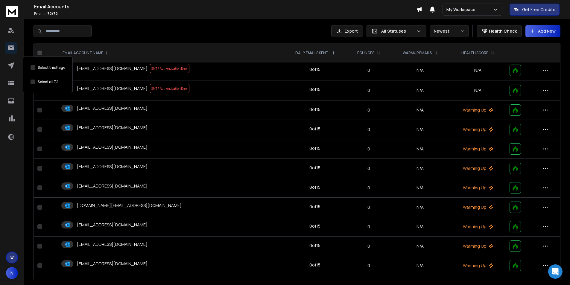
click at [39, 52] on button "Select this Page" at bounding box center [39, 53] width 5 height 5
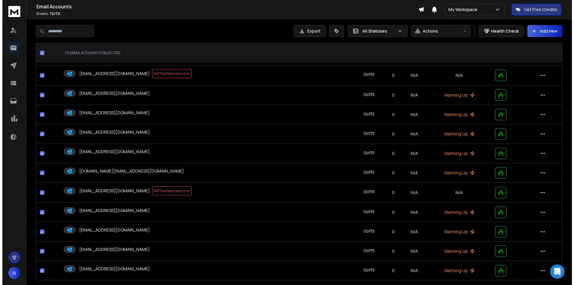
scroll to position [0, 0]
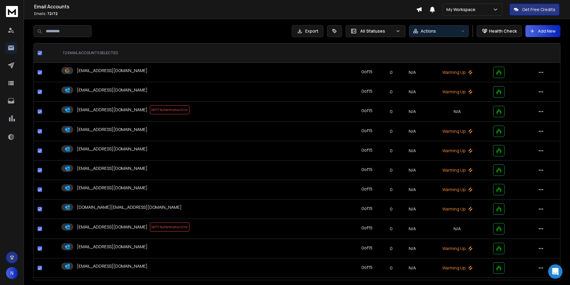
click at [447, 32] on div "Actions" at bounding box center [435, 31] width 45 height 6
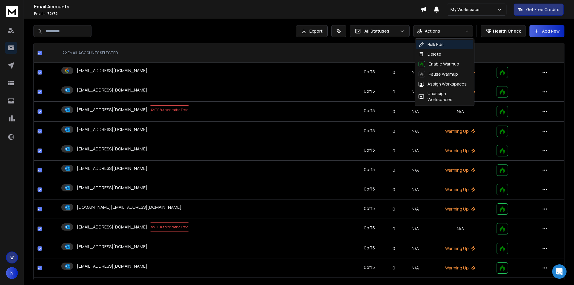
click at [445, 46] on div "Bulk Edit" at bounding box center [444, 45] width 57 height 10
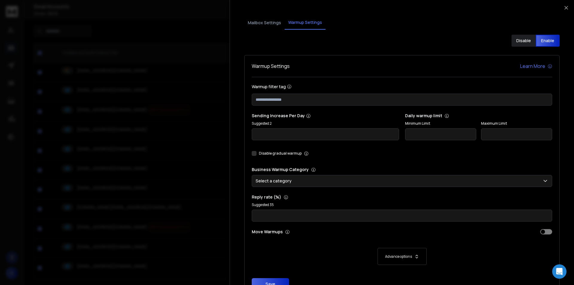
drag, startPoint x: 302, startPoint y: 23, endPoint x: 304, endPoint y: 30, distance: 6.5
click at [302, 23] on button "Warmup Settings" at bounding box center [305, 23] width 41 height 14
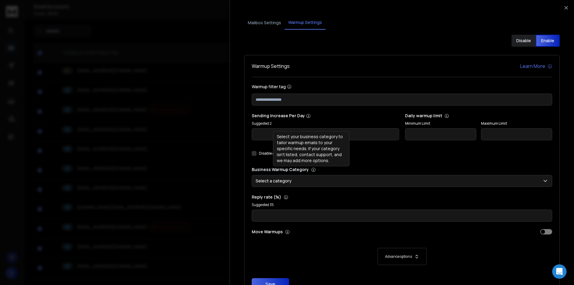
click at [304, 135] on div "Select your business category to tailor warmup emails to your specific needs. I…" at bounding box center [311, 148] width 77 height 35
click at [262, 136] on input "number" at bounding box center [325, 134] width 147 height 12
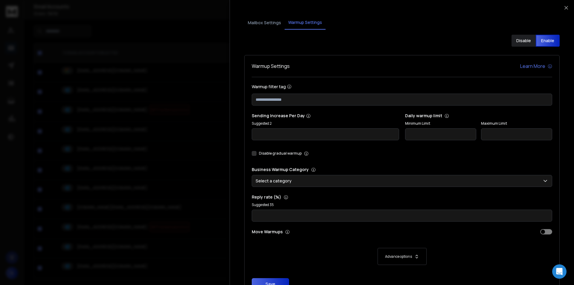
type input "**"
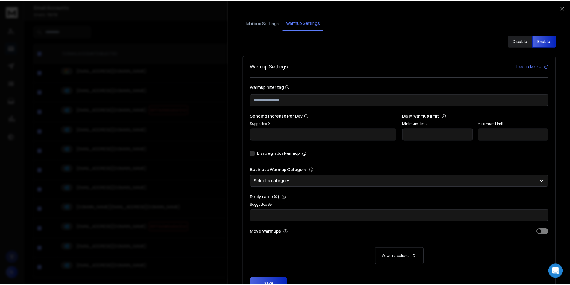
scroll to position [29, 0]
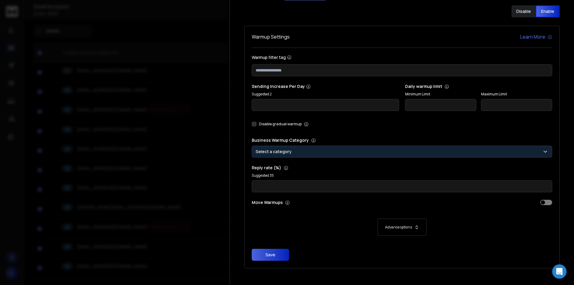
type input "**"
click at [334, 151] on div "Select a category" at bounding box center [402, 152] width 293 height 6
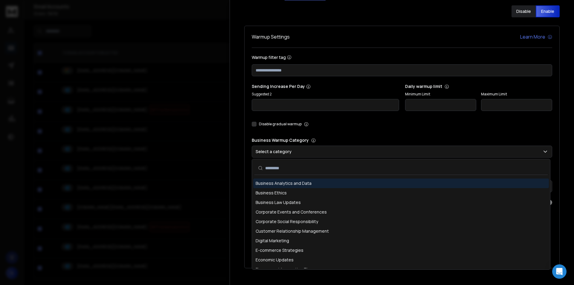
click at [335, 151] on div at bounding box center [287, 142] width 574 height 285
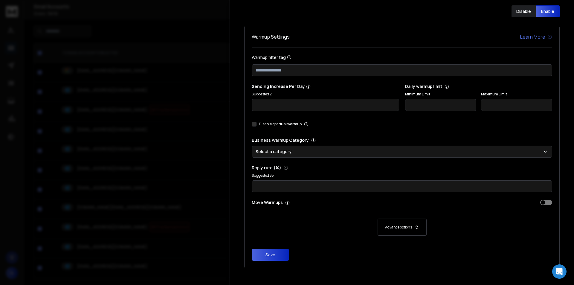
click at [271, 255] on button "Save" at bounding box center [270, 255] width 37 height 12
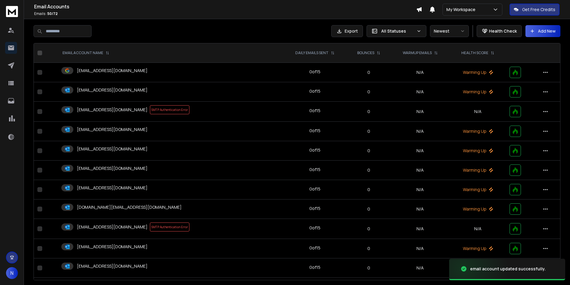
click at [309, 188] on div "0 of 15" at bounding box center [314, 189] width 11 height 6
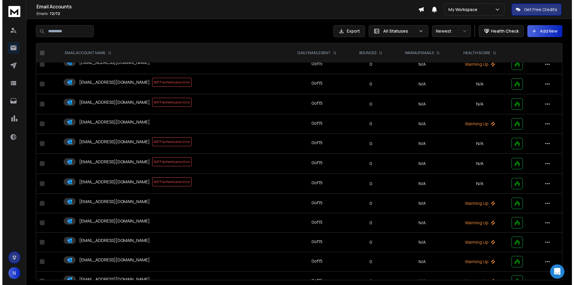
scroll to position [1203, 0]
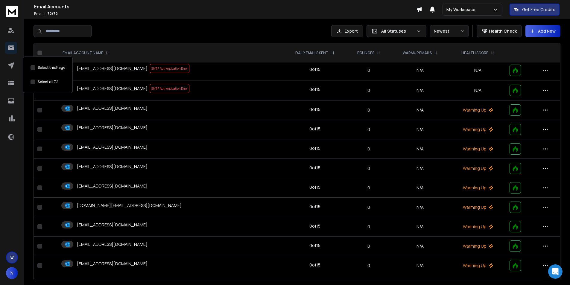
click at [38, 53] on button "Select this Page" at bounding box center [39, 53] width 5 height 5
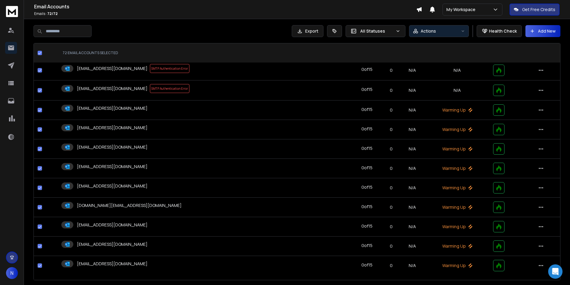
click at [430, 32] on p "Actions" at bounding box center [427, 31] width 15 height 6
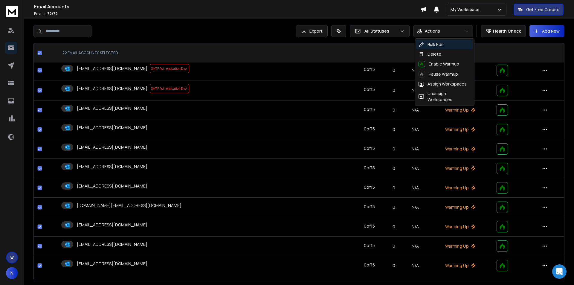
drag, startPoint x: 448, startPoint y: 44, endPoint x: 448, endPoint y: 47, distance: 3.6
click at [447, 44] on div "Bulk Edit" at bounding box center [444, 45] width 57 height 10
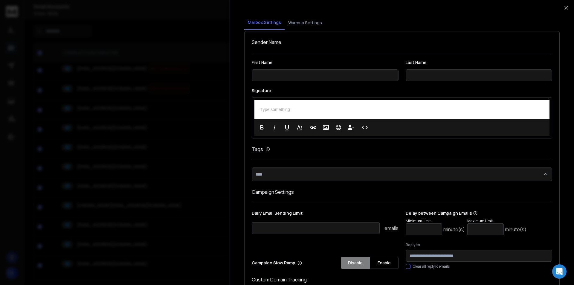
click at [305, 20] on button "Warmup Settings" at bounding box center [305, 22] width 41 height 13
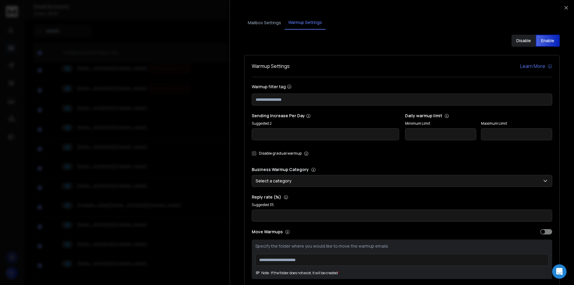
click at [279, 132] on input "number" at bounding box center [325, 134] width 147 height 12
type input "**"
click at [287, 211] on input "number" at bounding box center [402, 216] width 301 height 12
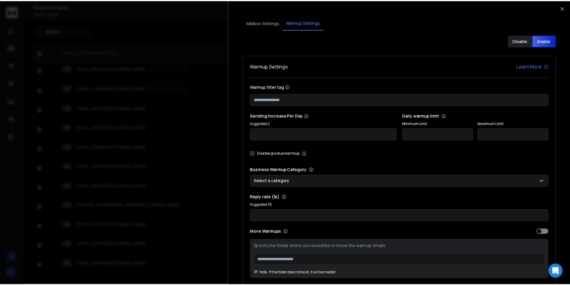
scroll to position [74, 0]
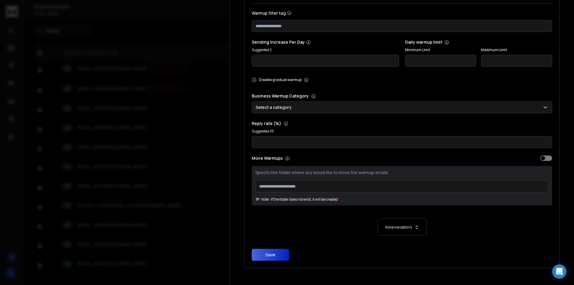
type input "**"
click at [276, 256] on button "Save" at bounding box center [270, 255] width 37 height 12
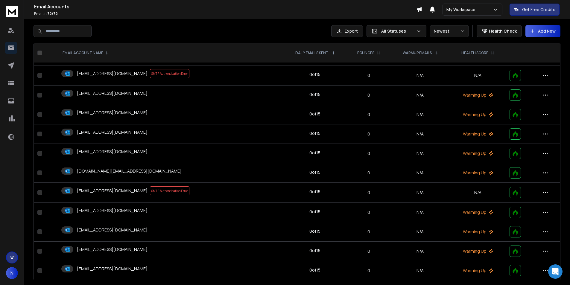
scroll to position [0, 0]
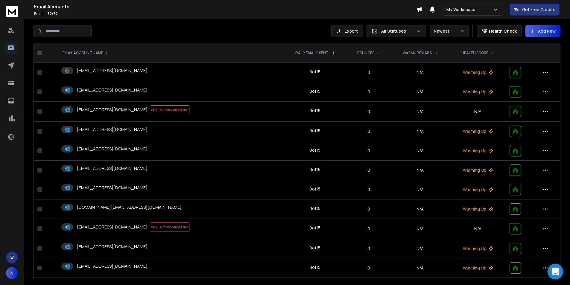
click at [559, 275] on div "Open Intercom Messenger" at bounding box center [555, 272] width 16 height 16
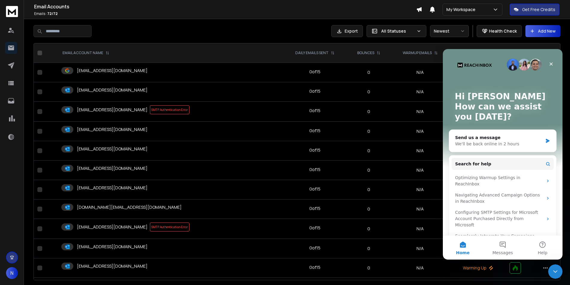
scroll to position [36, 0]
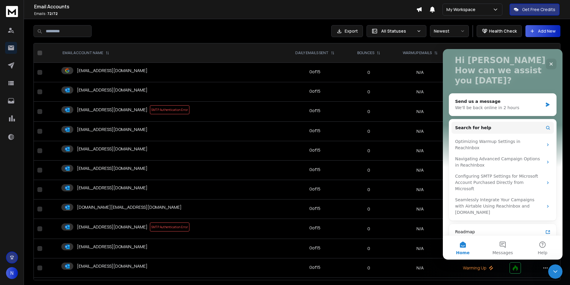
click at [564, 276] on div "Export All Statuses Newest Health Check Add New EMAIL ACCOUNT NAME DAILY EMAILS…" at bounding box center [297, 152] width 546 height 267
click at [558, 272] on div "Close Intercom Messenger" at bounding box center [554, 270] width 14 height 14
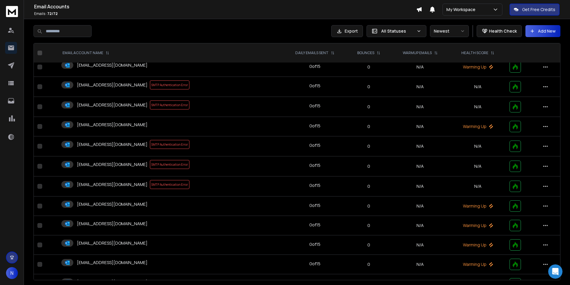
scroll to position [1203, 0]
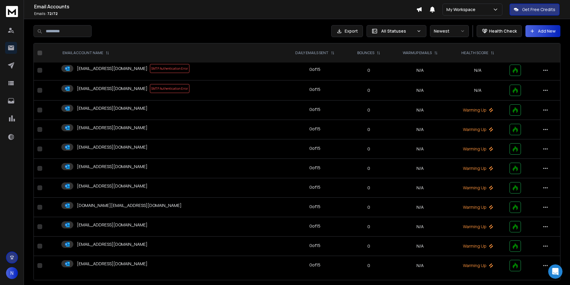
click at [293, 248] on td "0 of 15" at bounding box center [314, 245] width 65 height 16
click at [315, 127] on td "0 of 15" at bounding box center [314, 128] width 65 height 16
click at [293, 94] on td "0 of 15" at bounding box center [314, 88] width 65 height 16
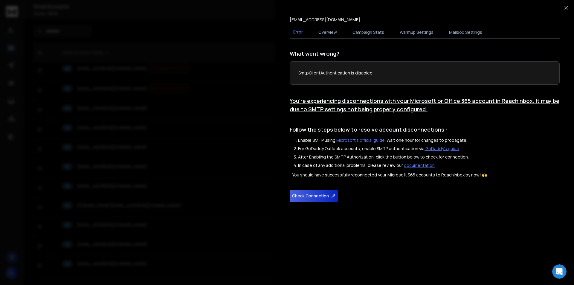
click at [336, 28] on button "Overview" at bounding box center [328, 32] width 26 height 13
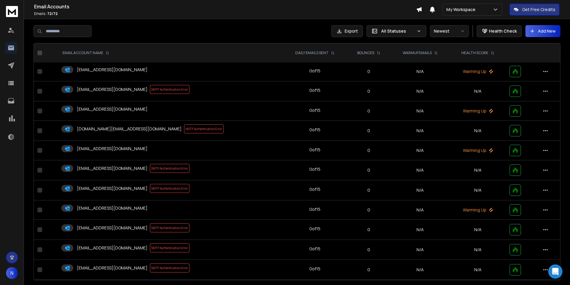
scroll to position [963, 0]
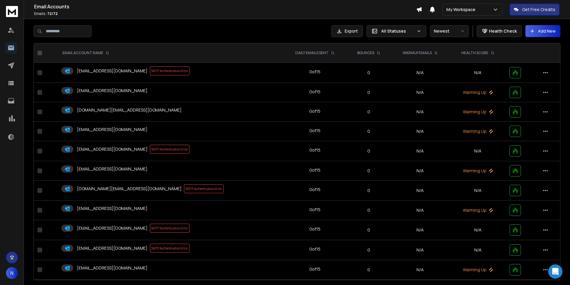
click at [308, 115] on td "0 of 15" at bounding box center [314, 110] width 65 height 16
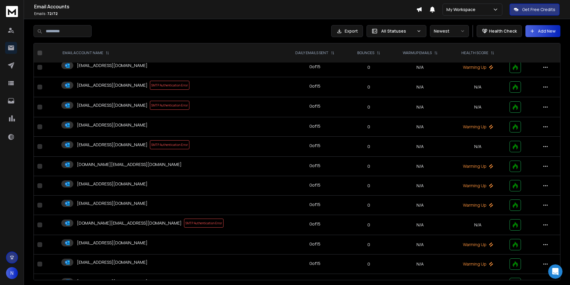
scroll to position [455, 0]
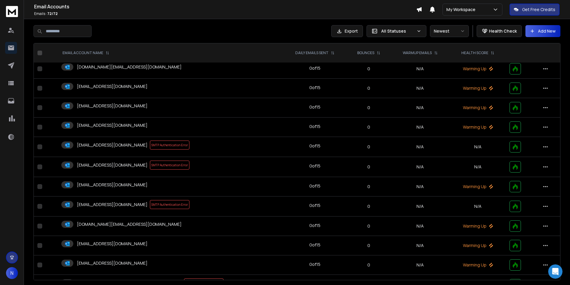
click at [319, 123] on td "0 of 15" at bounding box center [314, 126] width 65 height 16
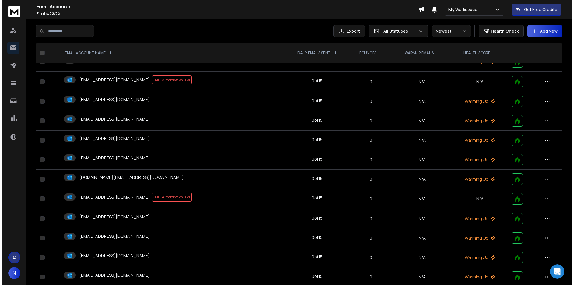
scroll to position [0, 0]
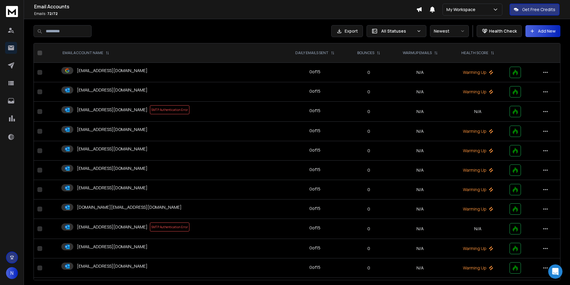
click at [131, 72] on div "[EMAIL_ADDRESS][DOMAIN_NAME]" at bounding box center [169, 70] width 217 height 7
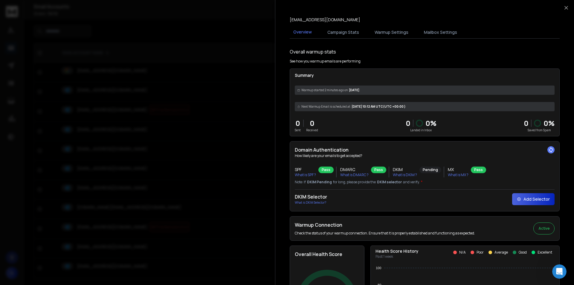
click at [430, 169] on div "Pending" at bounding box center [431, 170] width 22 height 7
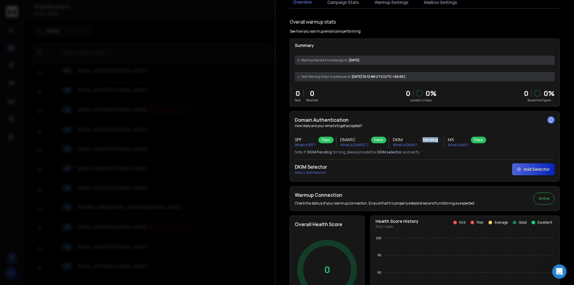
scroll to position [60, 0]
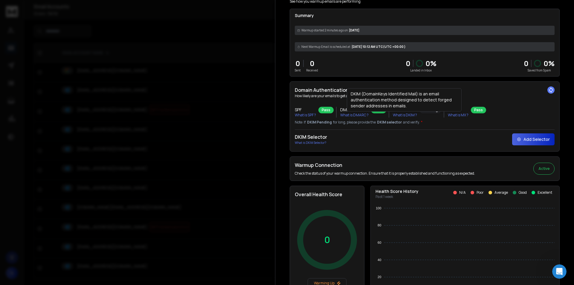
click at [399, 106] on div "DKIM (DomainKeys Identified Mail) is an email authentication method designed to…" at bounding box center [404, 99] width 115 height 23
click at [398, 106] on div "DKIM (DomainKeys Identified Mail) is an email authentication method designed to…" at bounding box center [404, 99] width 115 height 23
copy div "DKIM (DomainKeys Identified Mail) is an email authentication method designed to…"
click at [243, 84] on div at bounding box center [287, 142] width 574 height 285
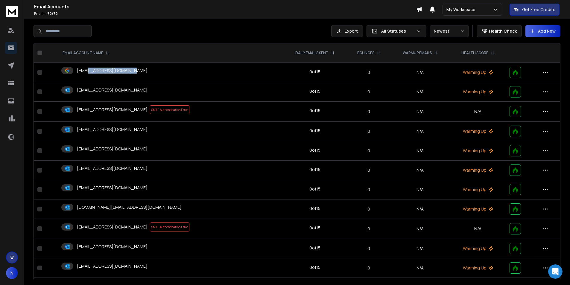
drag, startPoint x: 107, startPoint y: 71, endPoint x: 89, endPoint y: 71, distance: 17.6
click at [89, 71] on div "[EMAIL_ADDRESS][DOMAIN_NAME]" at bounding box center [169, 70] width 217 height 7
copy p "[DOMAIN_NAME]"
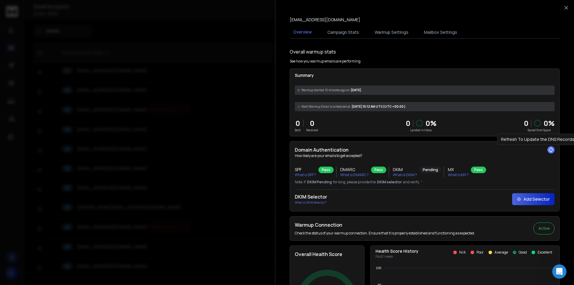
click at [551, 149] on icon at bounding box center [551, 150] width 6 height 6
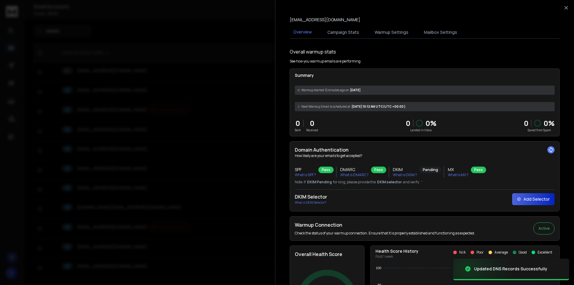
click at [567, 8] on icon "button" at bounding box center [566, 8] width 6 height 6
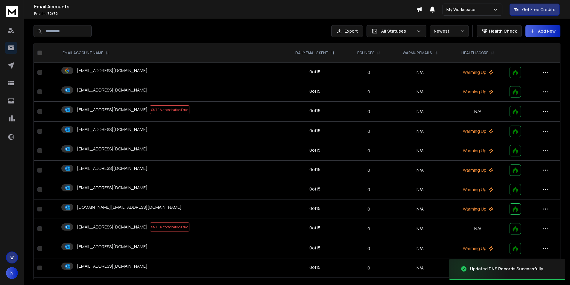
click at [139, 73] on div "[EMAIL_ADDRESS][DOMAIN_NAME]" at bounding box center [169, 70] width 217 height 7
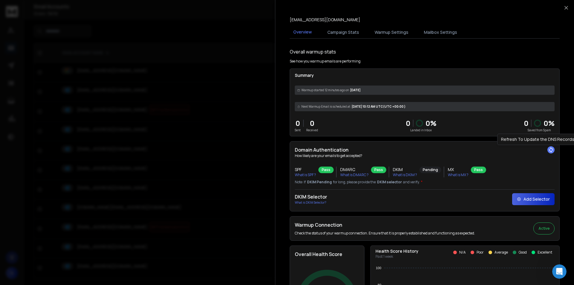
click at [548, 152] on icon at bounding box center [551, 150] width 6 height 6
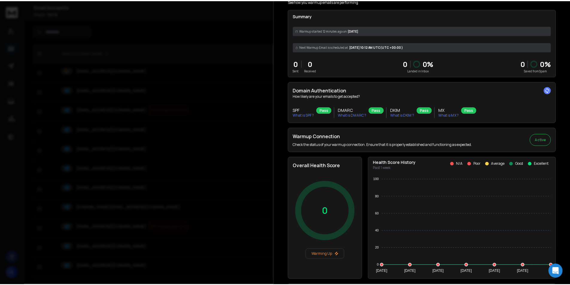
scroll to position [0, 0]
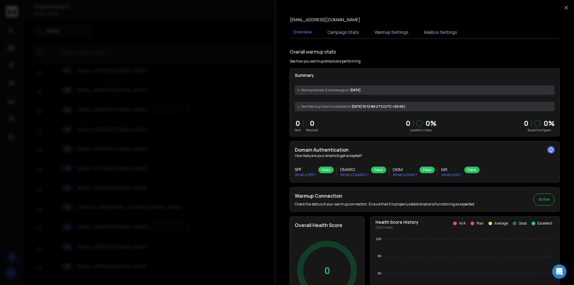
click at [564, 9] on icon "button" at bounding box center [566, 8] width 6 height 6
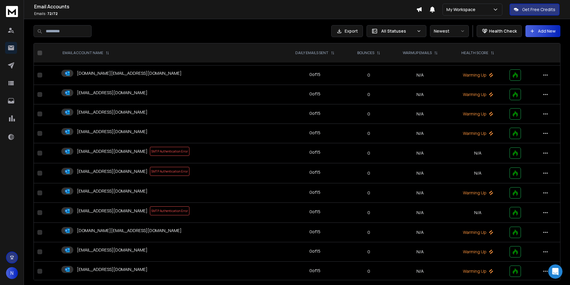
scroll to position [568, 0]
